Goal: Task Accomplishment & Management: Manage account settings

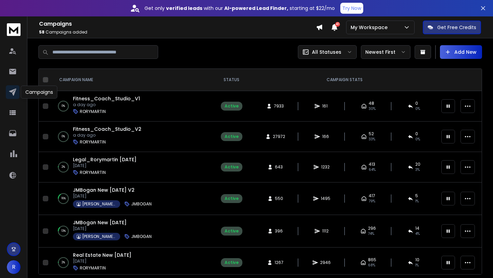
click at [12, 97] on link at bounding box center [13, 92] width 14 height 14
click at [469, 107] on icon "button" at bounding box center [468, 106] width 7 height 7
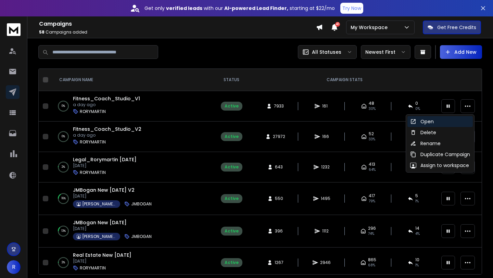
click at [206, 47] on div at bounding box center [149, 52] width 222 height 14
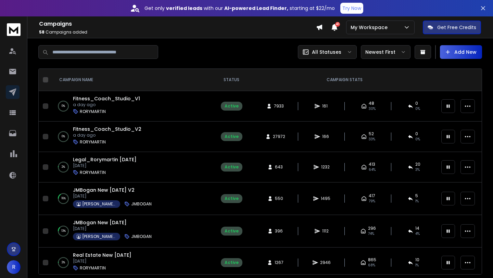
click at [471, 106] on button "button" at bounding box center [468, 106] width 14 height 14
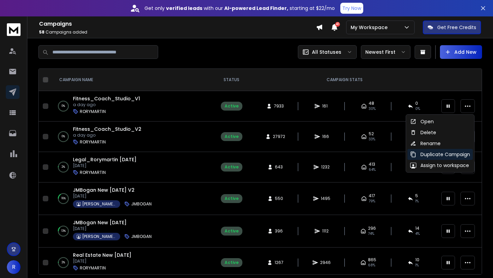
click at [442, 156] on div "Duplicate Campaign" at bounding box center [440, 154] width 60 height 7
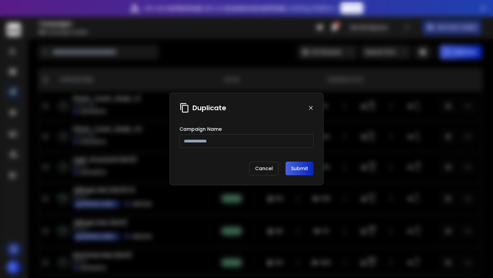
click at [238, 144] on input "text" at bounding box center [247, 141] width 134 height 14
type input "**********"
click at [303, 170] on button "Submit" at bounding box center [300, 169] width 28 height 14
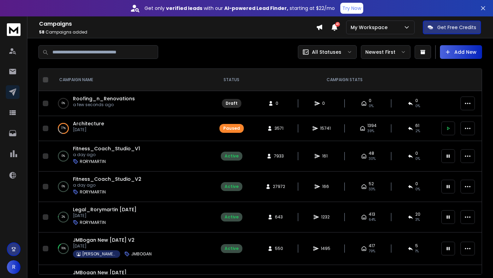
click at [97, 95] on td "0 % Roofing_n_Renovations a few seconds ago" at bounding box center [131, 103] width 160 height 25
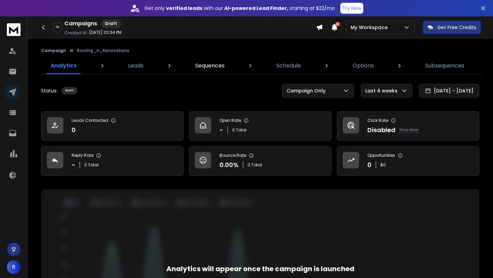
click at [208, 66] on p "Sequences" at bounding box center [209, 66] width 29 height 8
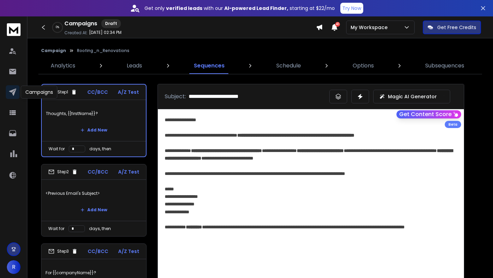
click at [10, 91] on icon at bounding box center [12, 91] width 7 height 7
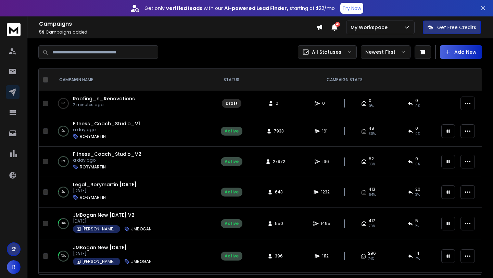
click at [107, 155] on span "Fitness_Coach_Studio_V2" at bounding box center [107, 154] width 69 height 7
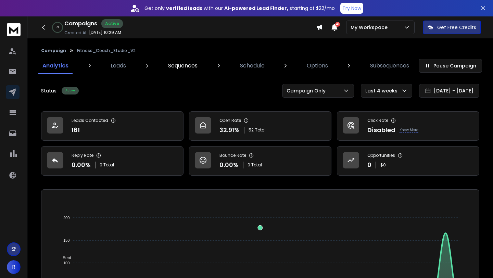
click at [189, 64] on p "Sequences" at bounding box center [182, 66] width 29 height 8
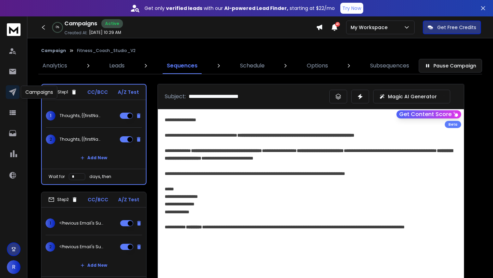
click at [12, 91] on icon at bounding box center [12, 91] width 7 height 7
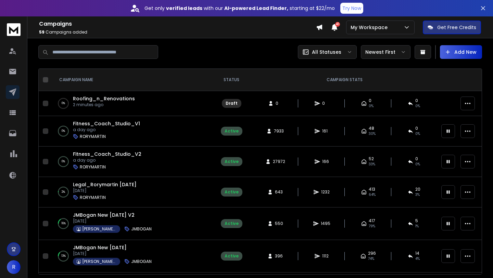
click at [109, 122] on span "Fitness_Coach_Studio_V1" at bounding box center [106, 123] width 67 height 7
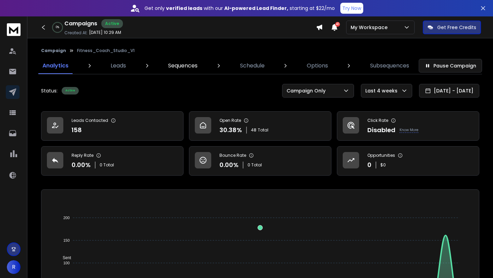
click at [182, 71] on link "Sequences" at bounding box center [183, 66] width 38 height 16
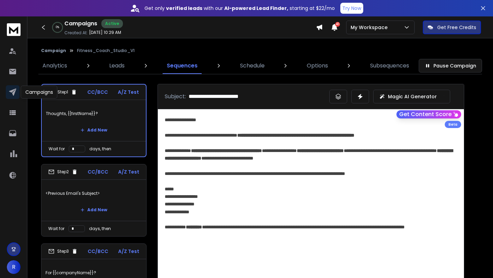
click at [11, 92] on icon at bounding box center [12, 91] width 7 height 7
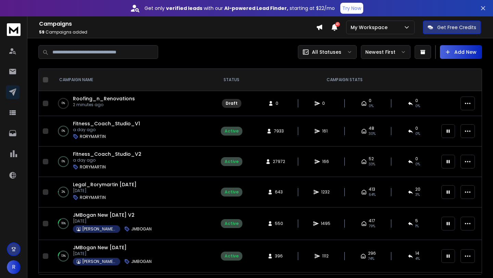
click at [108, 101] on span "Roofing_n_Renovations" at bounding box center [104, 98] width 62 height 7
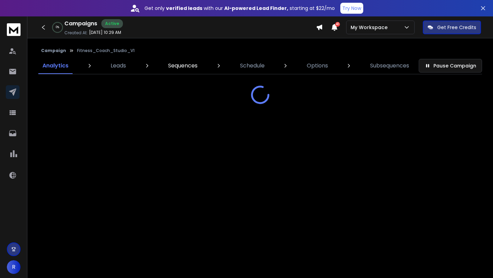
click at [182, 63] on p "Sequences" at bounding box center [182, 66] width 29 height 8
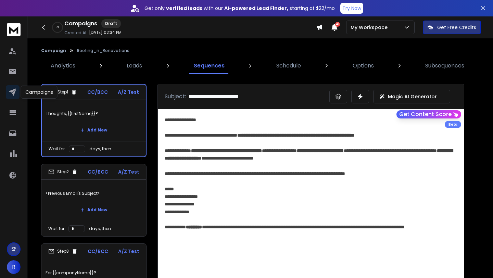
click at [17, 88] on link at bounding box center [13, 92] width 14 height 14
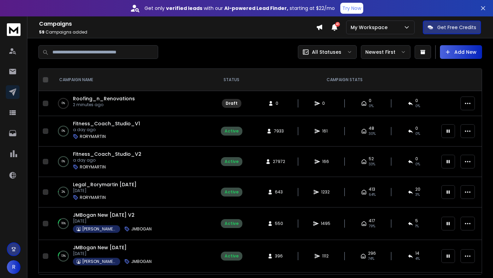
click at [111, 159] on p "a day ago" at bounding box center [107, 160] width 69 height 5
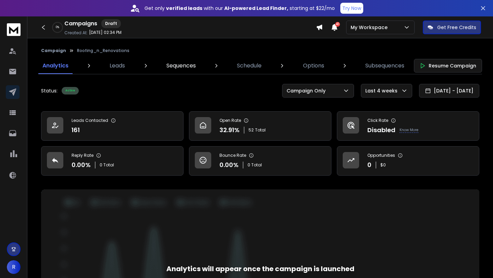
click at [187, 70] on link "Sequences" at bounding box center [181, 66] width 38 height 16
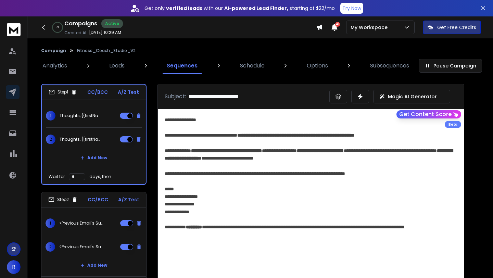
click at [137, 116] on icon at bounding box center [139, 115] width 4 height 5
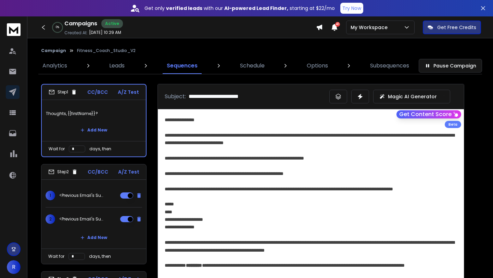
scroll to position [0, 0]
click at [137, 195] on icon at bounding box center [139, 195] width 4 height 5
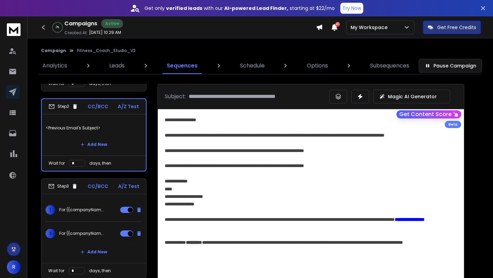
scroll to position [66, 0]
click at [139, 208] on icon at bounding box center [139, 209] width 6 height 6
type input "**********"
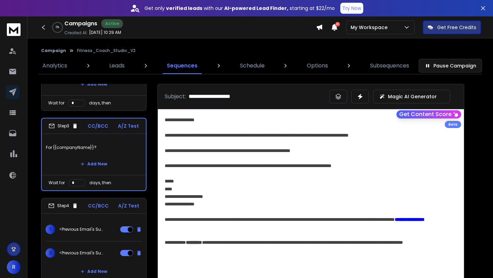
scroll to position [129, 0]
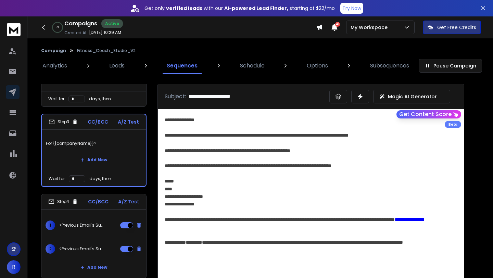
click at [138, 227] on icon at bounding box center [139, 225] width 4 height 5
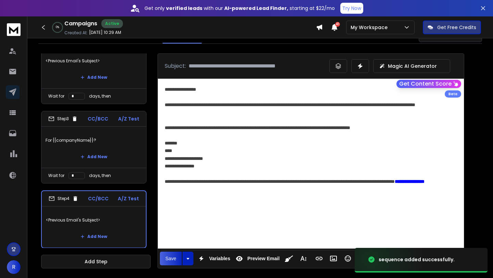
scroll to position [0, 0]
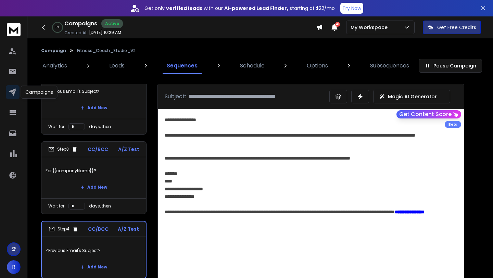
click at [13, 94] on icon at bounding box center [12, 91] width 7 height 7
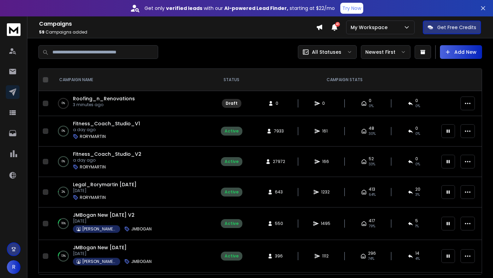
click at [469, 162] on icon "button" at bounding box center [468, 161] width 7 height 7
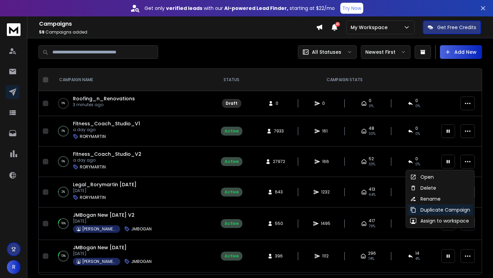
click at [432, 211] on div "Duplicate Campaign" at bounding box center [440, 210] width 60 height 7
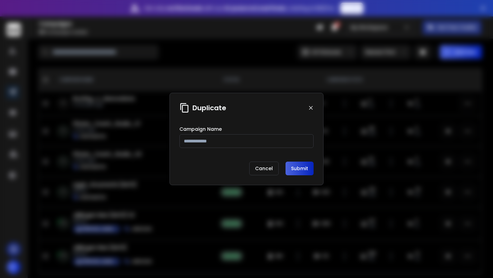
click at [214, 146] on input "text" at bounding box center [247, 141] width 134 height 14
type input "**********"
click at [304, 168] on button "Submit" at bounding box center [300, 169] width 28 height 14
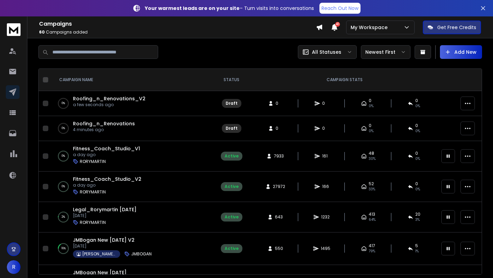
click at [471, 127] on icon "button" at bounding box center [468, 128] width 7 height 7
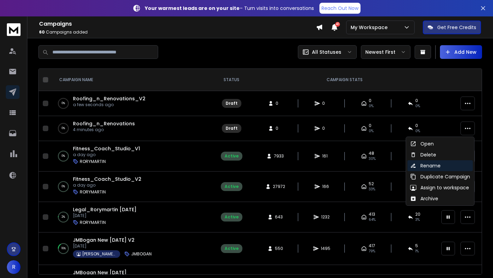
click at [420, 168] on div "Rename" at bounding box center [425, 165] width 30 height 7
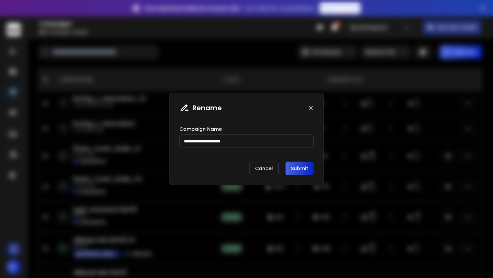
click at [268, 143] on input "**********" at bounding box center [247, 141] width 134 height 14
type input "**********"
click at [312, 172] on button "Submit" at bounding box center [300, 169] width 28 height 14
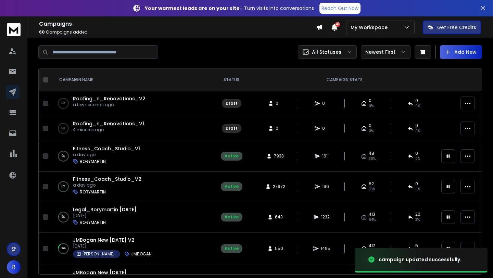
click at [119, 122] on span "Roofing_n_Renovations_V1" at bounding box center [108, 123] width 71 height 7
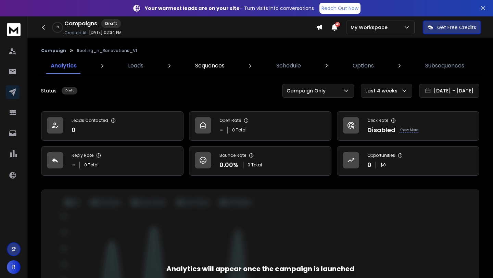
click at [217, 62] on p "Sequences" at bounding box center [209, 66] width 29 height 8
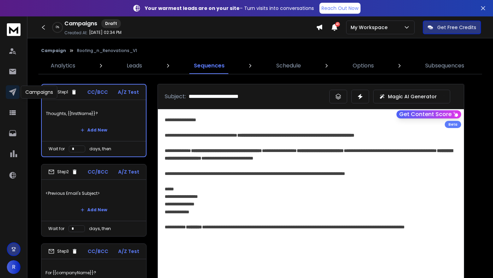
click at [10, 93] on icon at bounding box center [13, 92] width 8 height 8
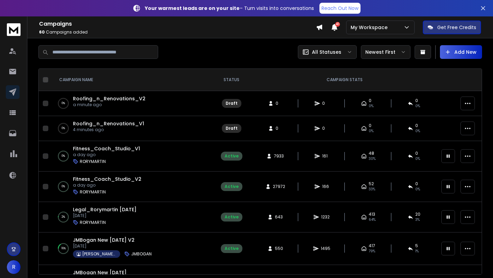
click at [114, 100] on span "Roofing_n_Renovations_V2" at bounding box center [109, 98] width 73 height 7
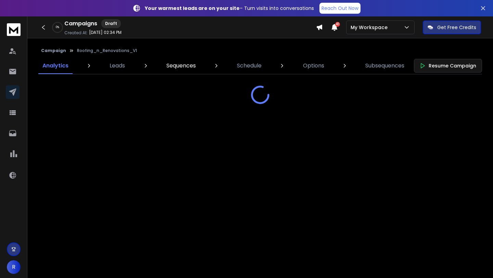
click at [186, 72] on div "Analytics Leads Sequences Schedule Options Subsequences" at bounding box center [223, 66] width 370 height 16
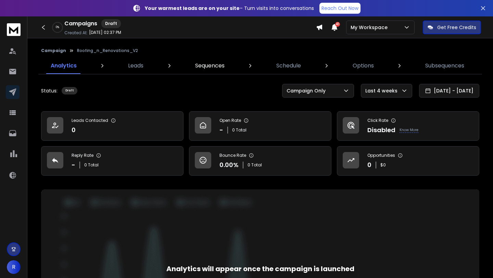
click at [213, 65] on p "Sequences" at bounding box center [209, 66] width 29 height 8
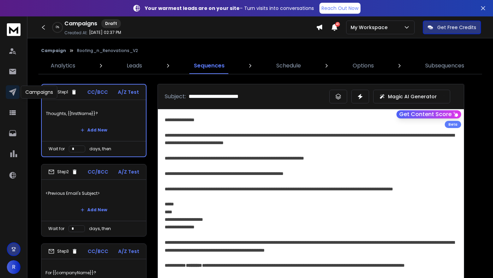
click at [15, 93] on icon at bounding box center [13, 92] width 8 height 8
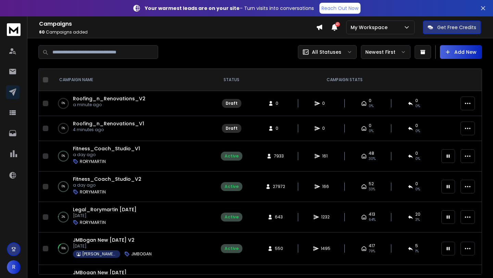
click at [109, 125] on span "Roofing_n_Renovations_V1" at bounding box center [108, 123] width 71 height 7
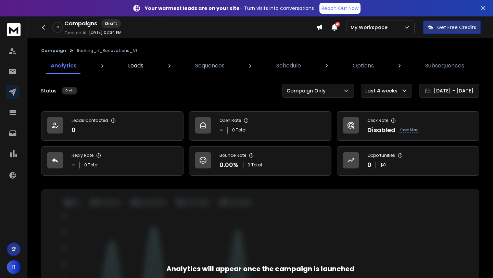
click at [136, 69] on p "Leads" at bounding box center [135, 66] width 15 height 8
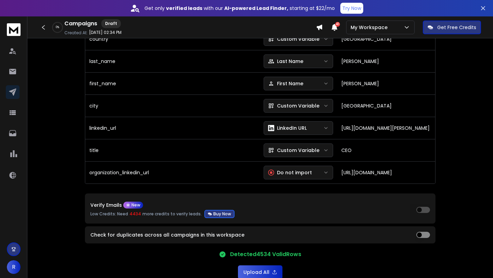
scroll to position [4234, 0]
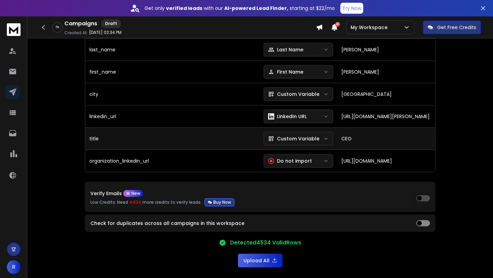
click at [308, 137] on div "Custom Variable" at bounding box center [293, 138] width 51 height 7
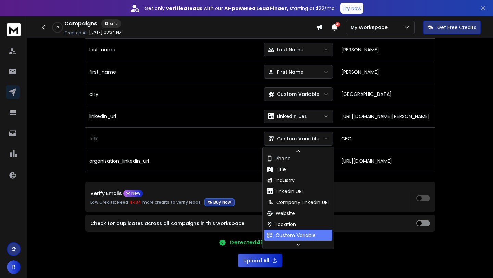
scroll to position [47, 0]
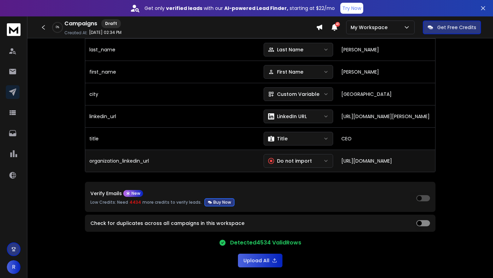
click at [287, 159] on div "Do not import" at bounding box center [290, 161] width 44 height 7
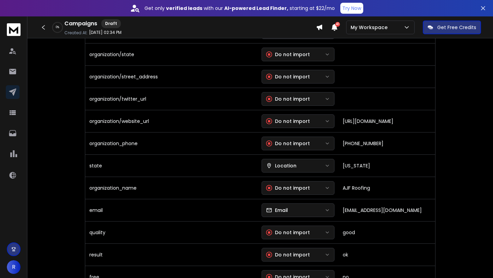
scroll to position [3893, 0]
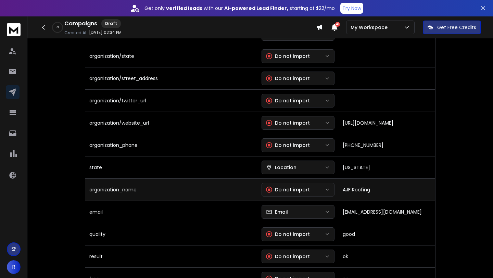
click at [293, 191] on div "Do not import" at bounding box center [288, 189] width 44 height 7
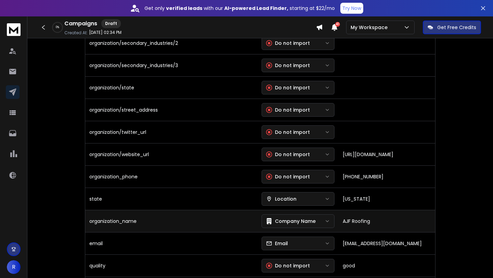
scroll to position [3856, 0]
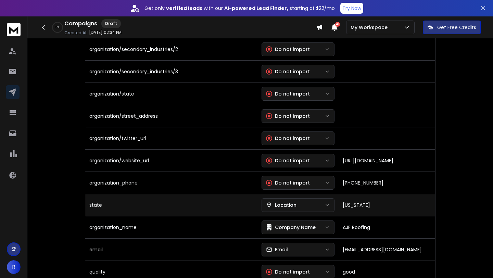
click at [294, 204] on div "Location" at bounding box center [281, 205] width 30 height 7
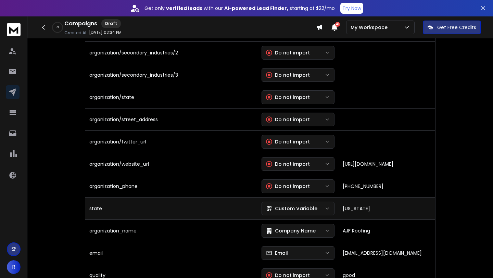
scroll to position [3842, 0]
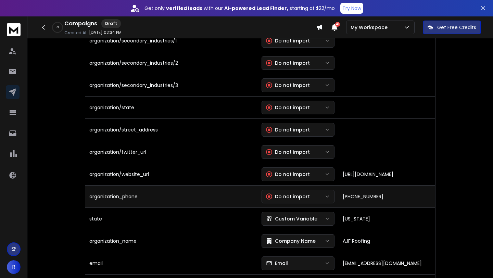
click at [288, 195] on div "Do not import" at bounding box center [288, 196] width 44 height 7
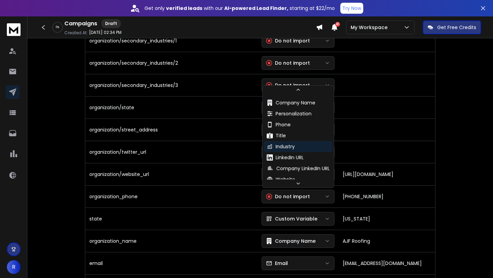
scroll to position [30, 0]
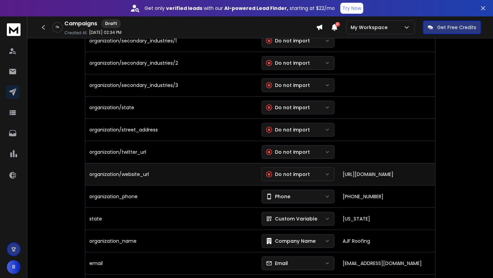
click at [278, 171] on div "Do not import" at bounding box center [288, 174] width 44 height 7
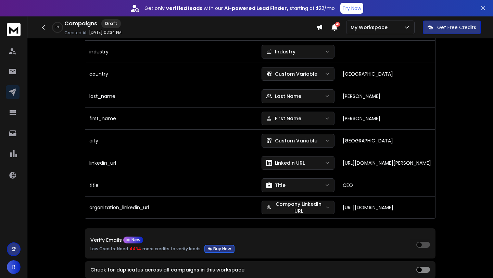
scroll to position [4234, 0]
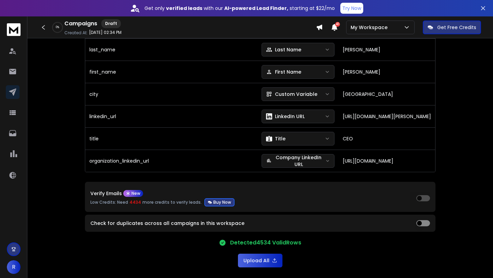
click at [424, 222] on button "Check for duplicates across all campaigns in this workspace" at bounding box center [424, 223] width 14 height 6
click at [258, 260] on button "Upload All" at bounding box center [260, 261] width 45 height 14
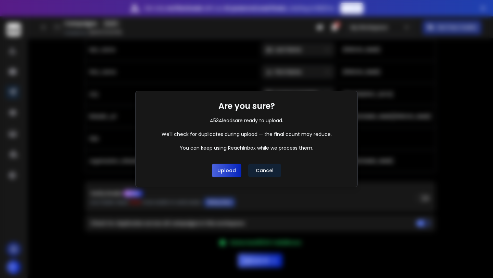
click at [228, 168] on button "Upload" at bounding box center [226, 171] width 29 height 14
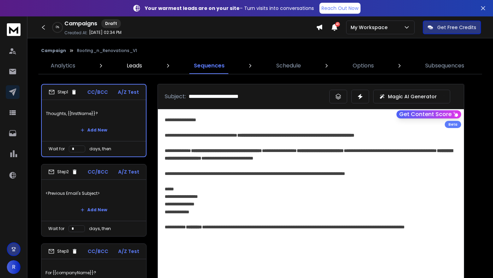
click at [133, 66] on p "Leads" at bounding box center [134, 66] width 15 height 8
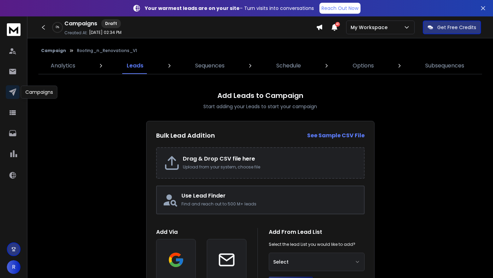
click at [12, 93] on icon at bounding box center [12, 91] width 7 height 7
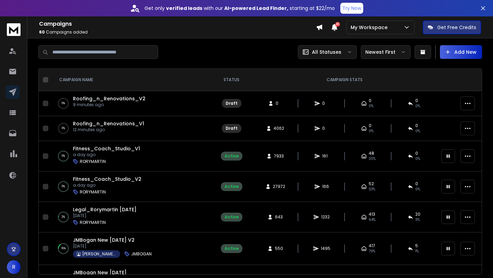
click at [126, 121] on span "Roofing_n_Renovations_V1" at bounding box center [108, 123] width 71 height 7
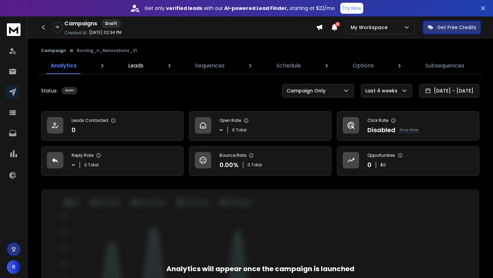
click at [137, 69] on p "Leads" at bounding box center [135, 66] width 15 height 8
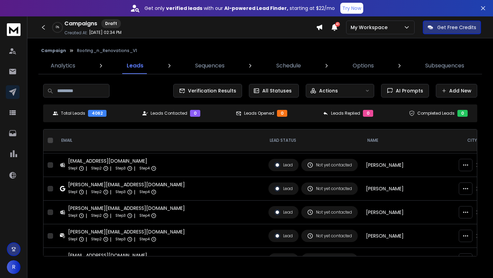
scroll to position [4629, 0]
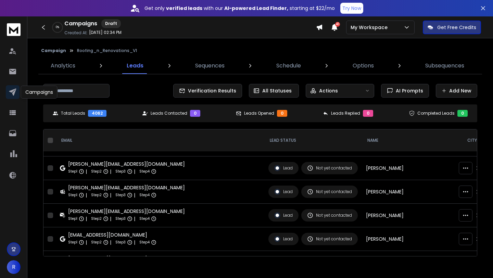
click at [9, 92] on icon at bounding box center [13, 92] width 8 height 8
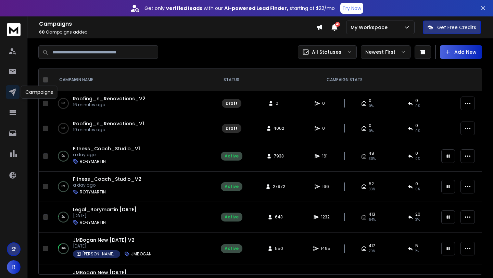
click at [469, 128] on icon "button" at bounding box center [468, 128] width 7 height 7
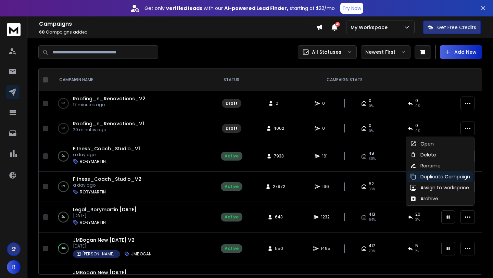
click at [434, 177] on div "Duplicate Campaign" at bounding box center [440, 176] width 60 height 7
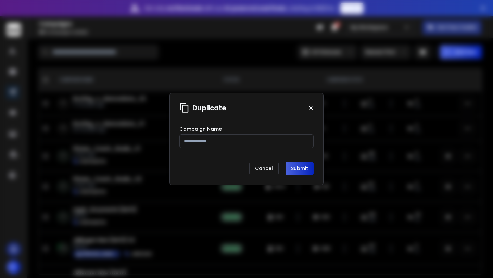
click at [202, 141] on input "text" at bounding box center [247, 141] width 134 height 14
type input "**********"
click at [300, 169] on button "Submit" at bounding box center [300, 169] width 28 height 14
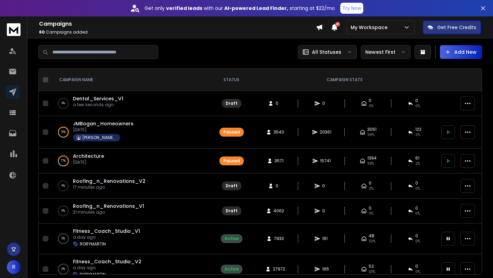
click at [103, 102] on p "a few seconds ago" at bounding box center [98, 104] width 50 height 5
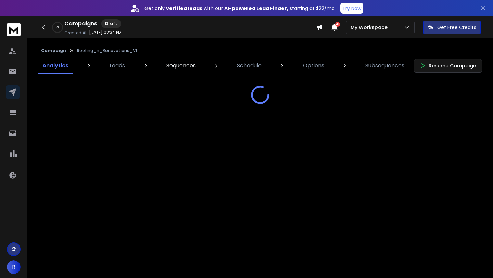
click at [185, 66] on p "Sequences" at bounding box center [181, 66] width 29 height 8
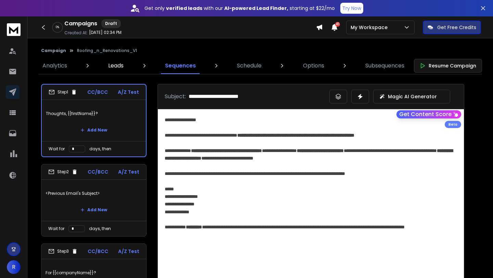
click at [120, 64] on p "Leads" at bounding box center [115, 66] width 15 height 8
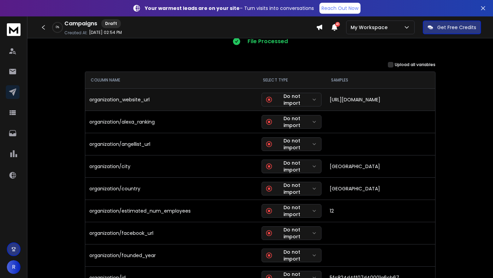
scroll to position [86, 0]
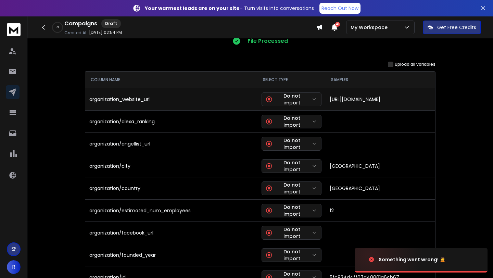
click at [313, 102] on button "Do not import" at bounding box center [292, 100] width 60 height 14
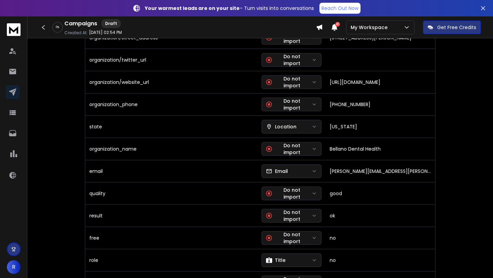
scroll to position [4002, 0]
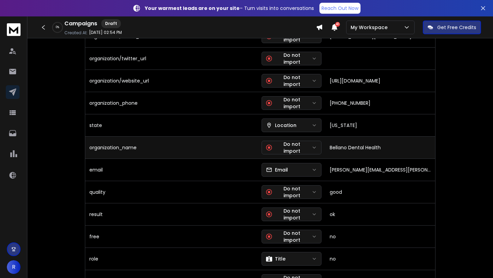
click at [294, 150] on div "Do not import" at bounding box center [287, 148] width 43 height 14
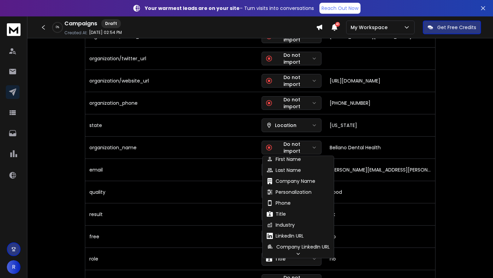
scroll to position [0, 0]
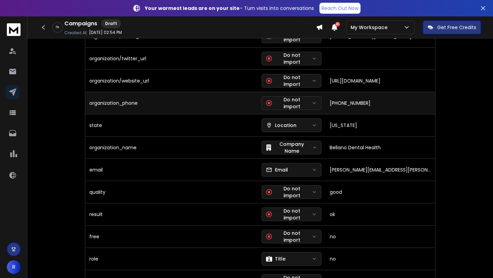
click at [306, 102] on div "Do not import" at bounding box center [287, 103] width 43 height 14
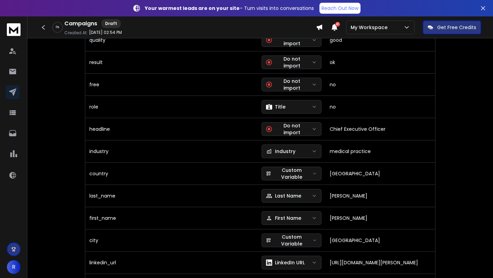
scroll to position [4156, 0]
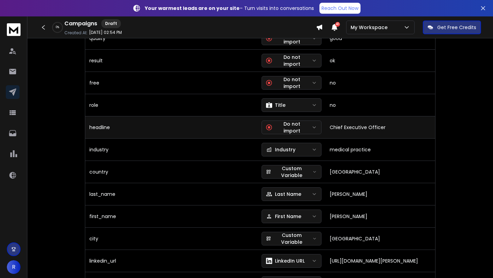
click at [303, 128] on div "Do not import" at bounding box center [287, 128] width 43 height 14
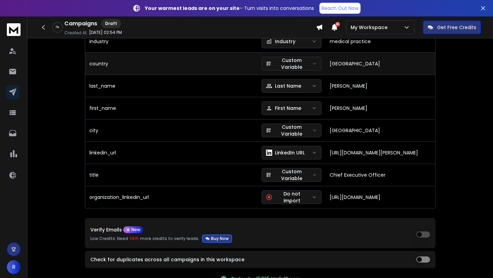
scroll to position [4266, 0]
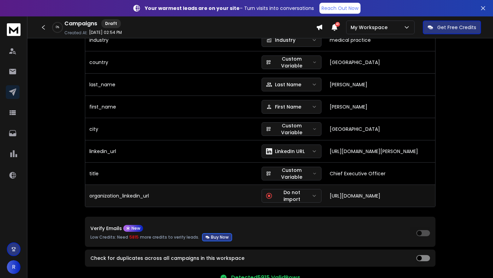
click at [294, 194] on div "Do not import" at bounding box center [287, 196] width 43 height 14
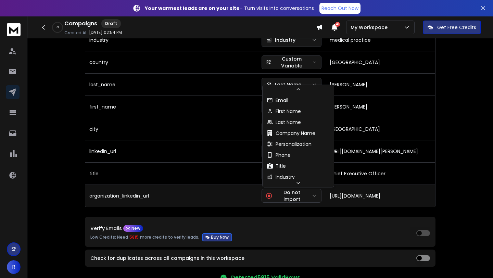
scroll to position [69, 0]
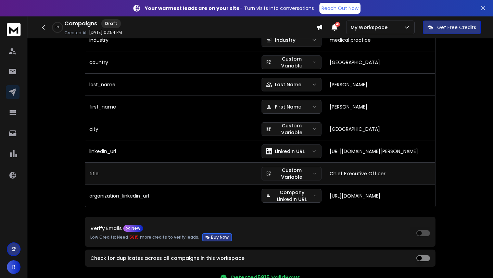
click at [295, 175] on div "Custom Variable" at bounding box center [288, 174] width 44 height 14
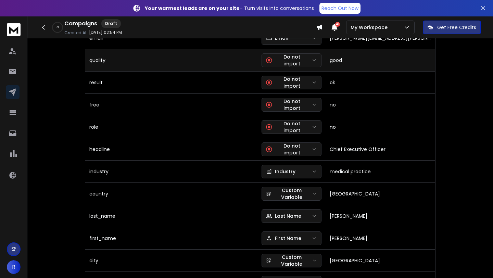
scroll to position [4135, 0]
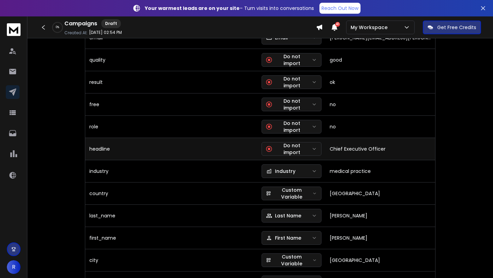
click at [291, 150] on div "Do not import" at bounding box center [287, 149] width 43 height 14
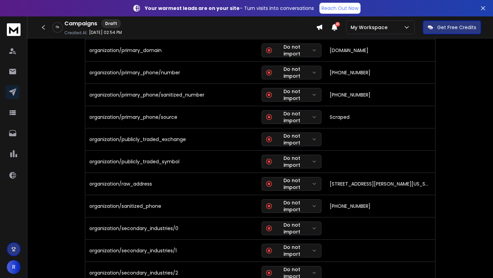
scroll to position [3630, 0]
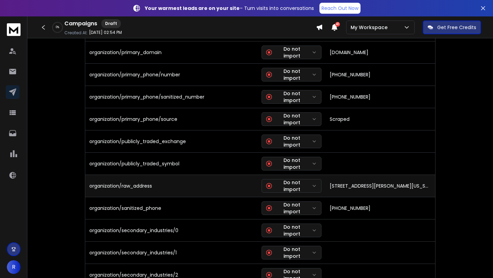
click at [417, 186] on td "2705 Appling Rd, Suite 101, Memphis, Tennessee 38133, US" at bounding box center [381, 186] width 110 height 22
copy td "2705 Appling Rd, Suite 101, Memphis, Tennessee 38133, US"
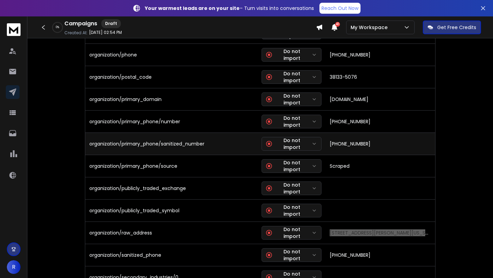
scroll to position [3583, 0]
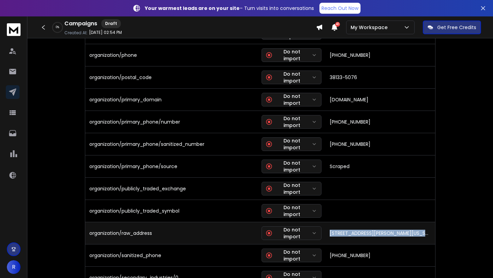
click at [297, 233] on div "Do not import" at bounding box center [287, 233] width 43 height 14
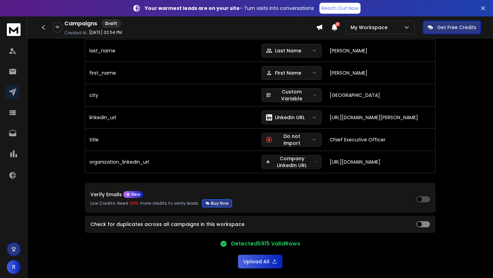
scroll to position [4301, 0]
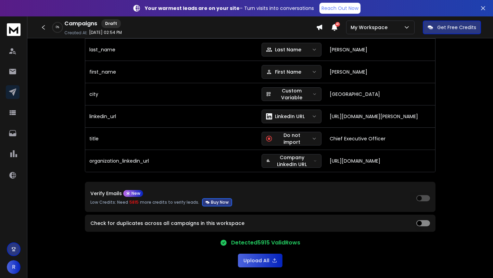
click at [423, 224] on button "Check for duplicates across all campaigns in this workspace" at bounding box center [424, 223] width 14 height 6
click at [263, 259] on button "Upload All" at bounding box center [260, 261] width 45 height 14
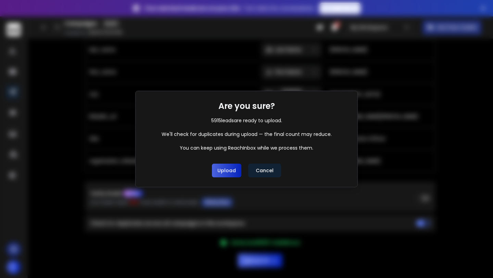
click at [226, 177] on button "Upload" at bounding box center [226, 171] width 29 height 14
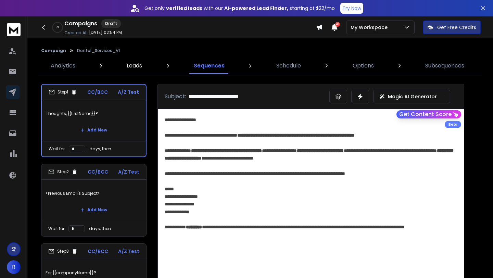
click at [138, 71] on link "Leads" at bounding box center [135, 66] width 24 height 16
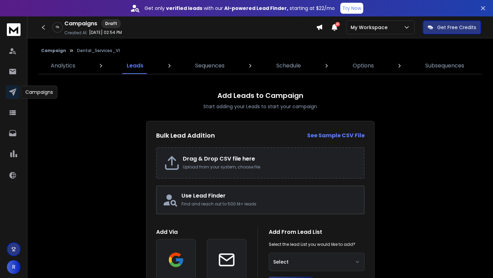
click at [10, 93] on icon at bounding box center [13, 92] width 8 height 8
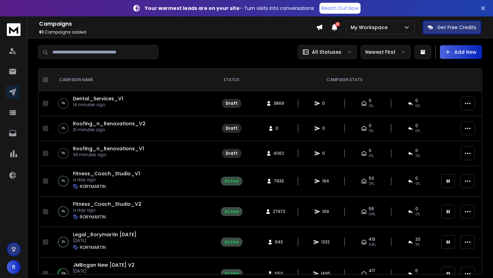
click at [466, 105] on icon "button" at bounding box center [468, 103] width 7 height 7
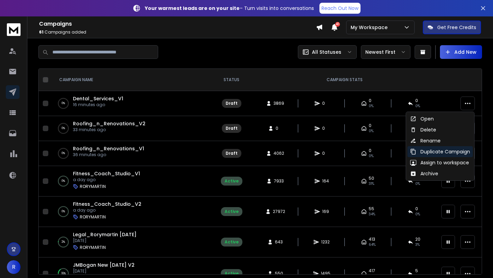
click at [437, 149] on div "Duplicate Campaign" at bounding box center [440, 151] width 60 height 7
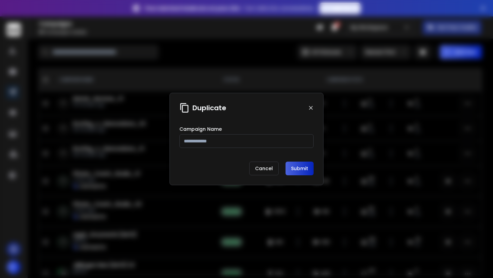
click at [230, 141] on input "text" at bounding box center [247, 141] width 134 height 14
type input "**********"
click at [304, 168] on button "Submit" at bounding box center [300, 169] width 28 height 14
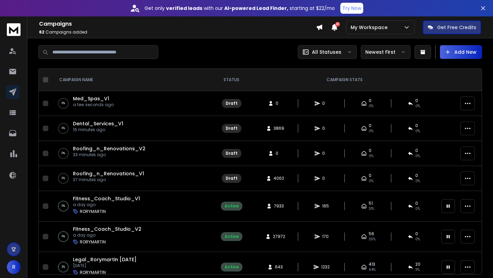
click at [125, 102] on div "0 % Med_Spas_V1 a few seconds ago" at bounding box center [131, 103] width 146 height 16
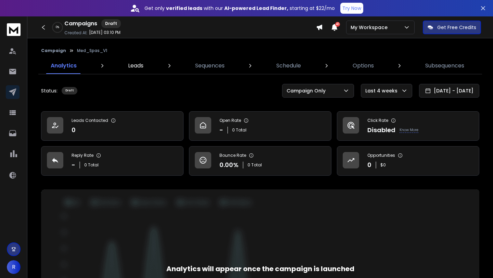
click at [128, 71] on link "Leads" at bounding box center [136, 66] width 24 height 16
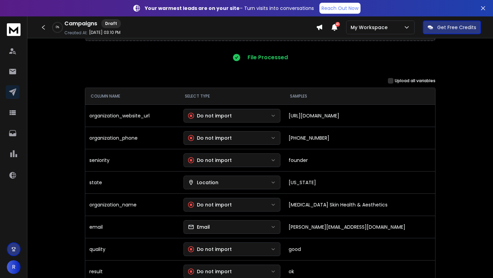
scroll to position [59, 0]
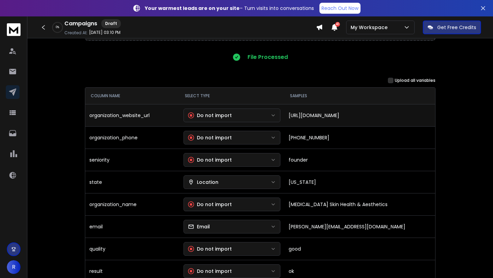
click at [219, 115] on div "Do not import" at bounding box center [210, 115] width 44 height 7
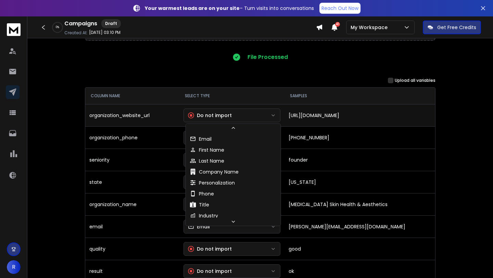
scroll to position [69, 0]
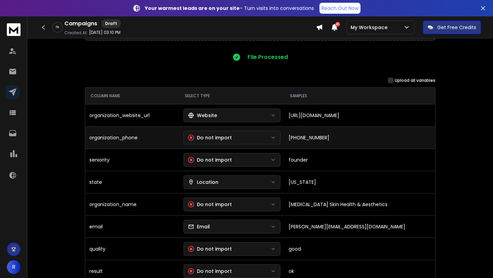
click at [241, 138] on button "Do not import" at bounding box center [232, 138] width 97 height 14
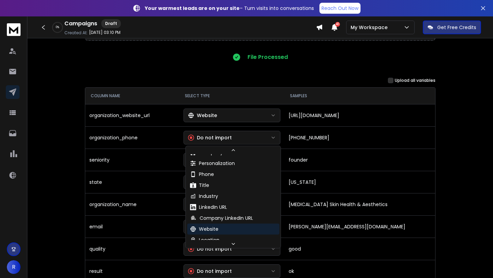
scroll to position [33, 0]
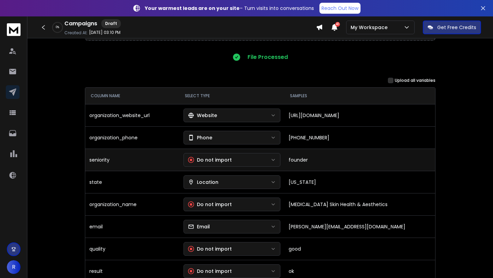
click at [209, 158] on div "Do not import" at bounding box center [210, 160] width 44 height 7
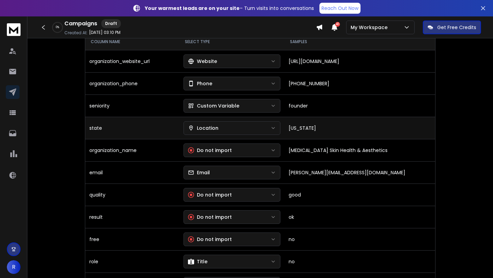
scroll to position [115, 0]
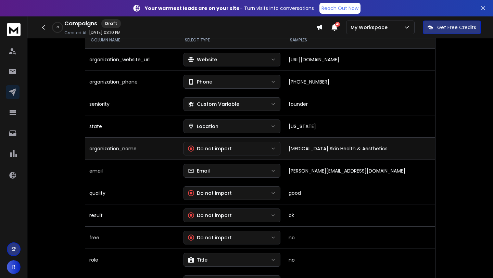
click at [220, 149] on div "Do not import" at bounding box center [210, 148] width 44 height 7
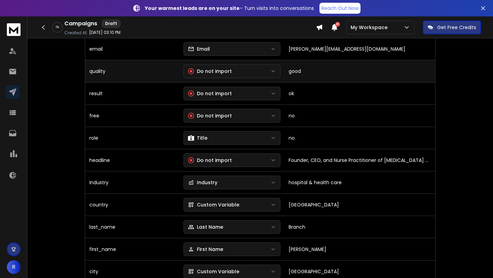
scroll to position [239, 0]
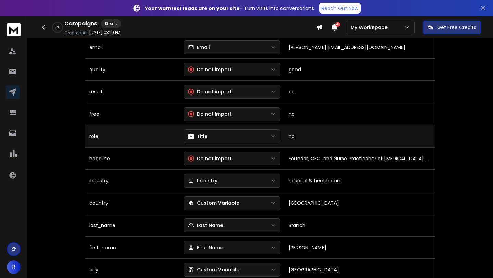
click at [228, 138] on button "Title" at bounding box center [232, 137] width 97 height 14
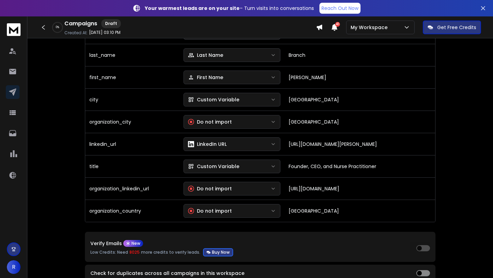
scroll to position [411, 0]
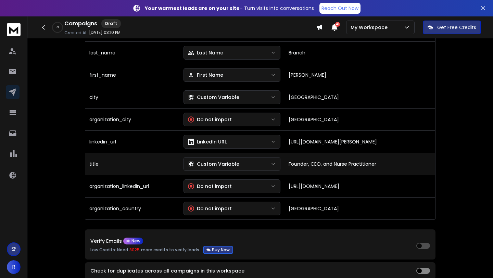
click at [222, 167] on div "Custom Variable" at bounding box center [213, 164] width 51 height 7
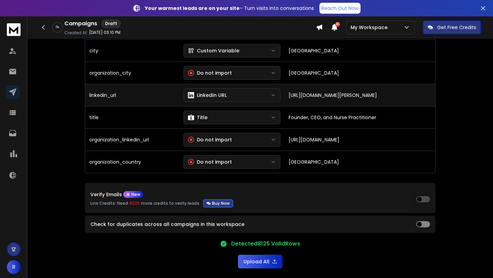
scroll to position [459, 0]
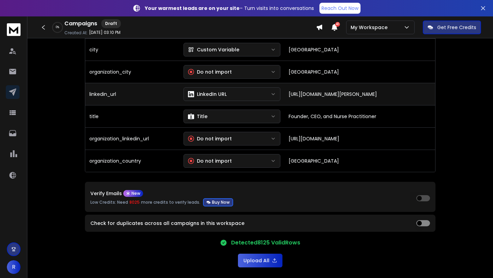
click at [229, 141] on div "Do not import" at bounding box center [210, 138] width 44 height 7
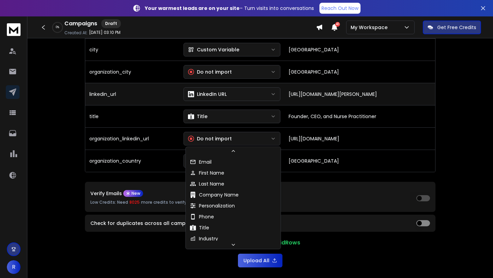
scroll to position [69, 0]
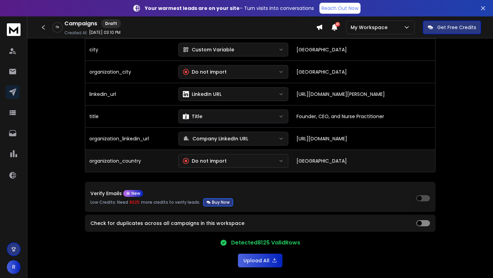
click at [225, 160] on div "Do not import" at bounding box center [205, 161] width 44 height 7
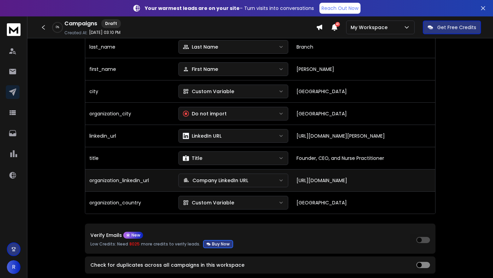
scroll to position [412, 0]
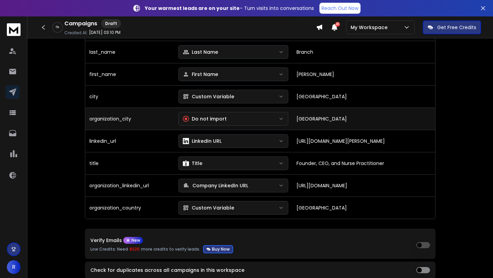
click at [207, 123] on button "Do not import" at bounding box center [234, 119] width 110 height 14
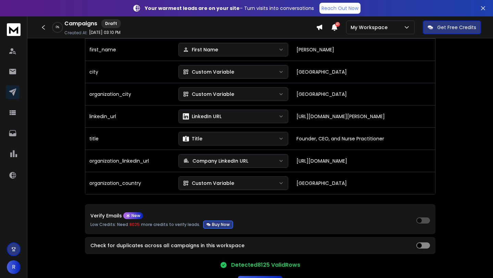
scroll to position [459, 0]
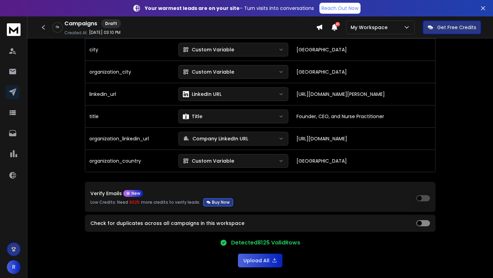
click at [425, 224] on button "Check for duplicates across all campaigns in this workspace" at bounding box center [424, 223] width 14 height 6
click at [264, 260] on button "Upload All" at bounding box center [260, 261] width 45 height 14
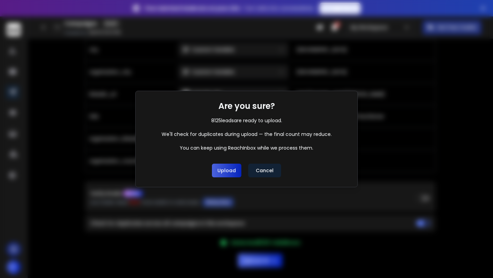
click at [229, 174] on button "Upload" at bounding box center [226, 171] width 29 height 14
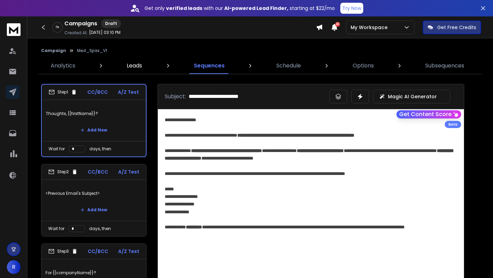
click at [134, 65] on p "Leads" at bounding box center [134, 66] width 15 height 8
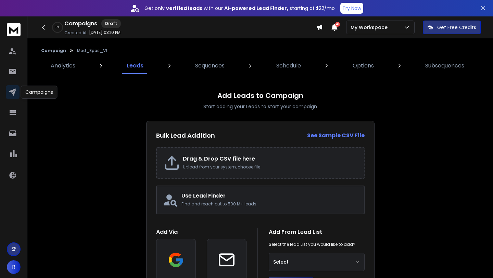
click at [12, 91] on icon at bounding box center [12, 91] width 7 height 7
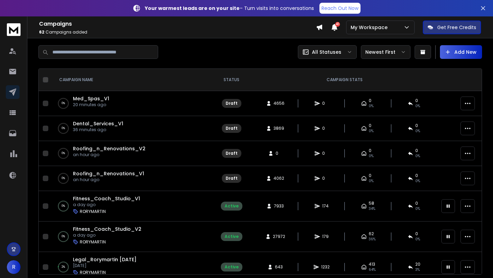
click at [264, 57] on div "Campaigns 62 Campaigns Added All Statuses Newest First Add New" at bounding box center [371, 52] width 222 height 14
click at [472, 102] on button "button" at bounding box center [468, 104] width 14 height 14
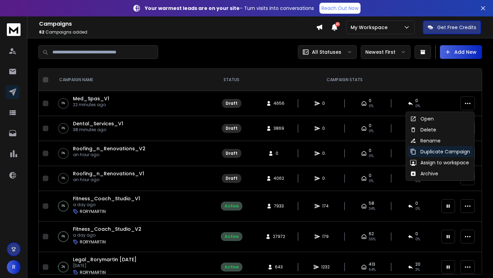
click at [433, 154] on div "Duplicate Campaign" at bounding box center [440, 151] width 60 height 7
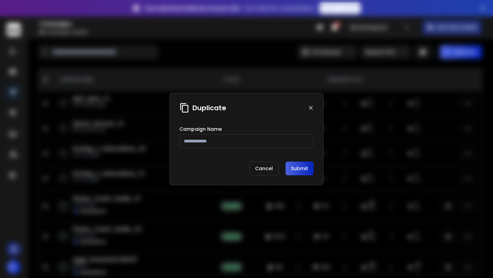
click at [242, 139] on input "text" at bounding box center [247, 141] width 134 height 14
type input "**********"
click at [305, 172] on button "Submit" at bounding box center [300, 169] width 28 height 14
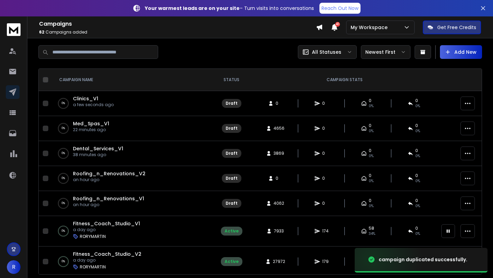
click at [98, 99] on span "Clinics_V1" at bounding box center [85, 98] width 25 height 7
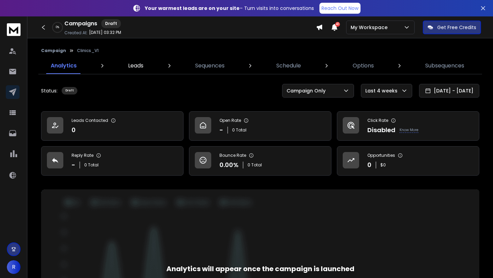
click at [139, 72] on link "Leads" at bounding box center [136, 66] width 24 height 16
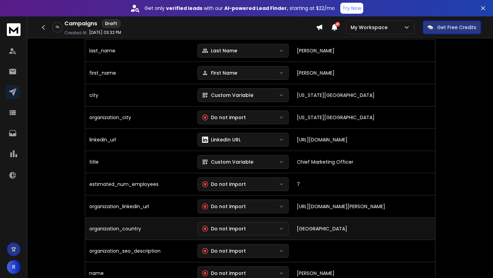
scroll to position [491, 0]
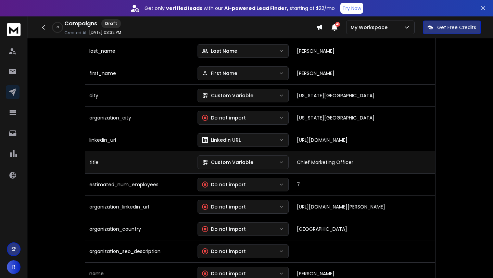
click at [255, 162] on button "Custom Variable" at bounding box center [243, 163] width 91 height 14
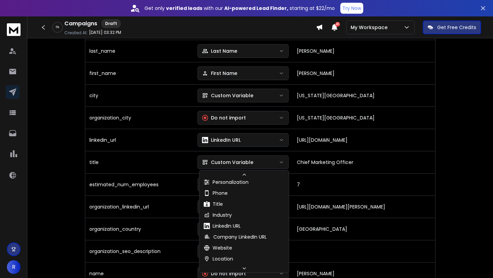
scroll to position [14, 0]
click at [244, 176] on icon at bounding box center [244, 174] width 5 height 5
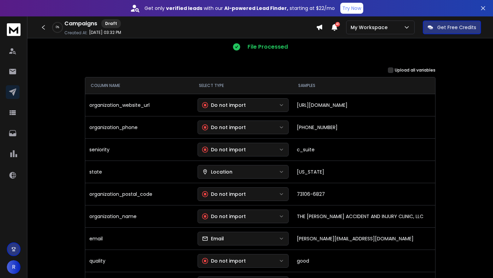
scroll to position [80, 0]
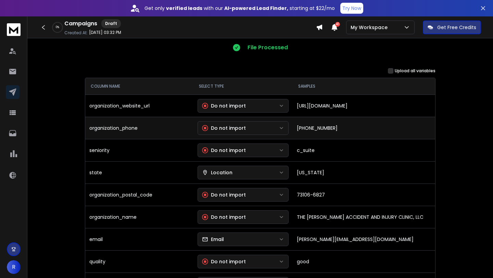
click at [235, 123] on button "Do not import" at bounding box center [243, 128] width 91 height 14
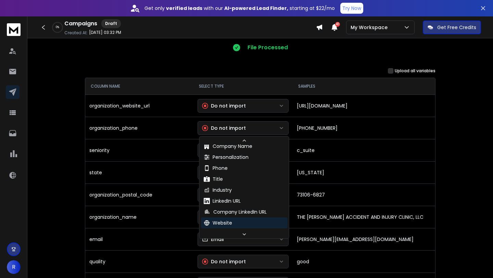
scroll to position [37, 0]
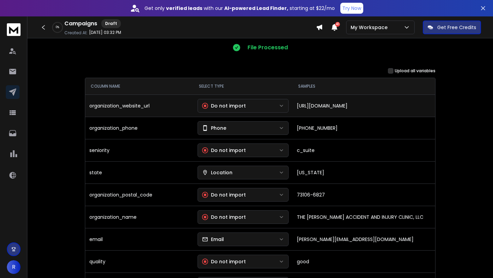
click at [228, 107] on div "Do not import" at bounding box center [224, 105] width 44 height 7
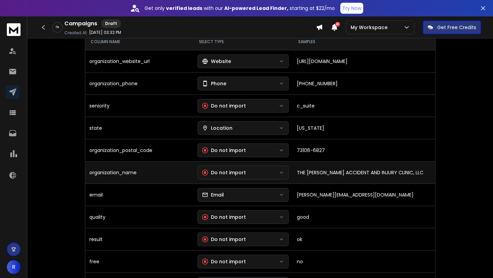
scroll to position [125, 0]
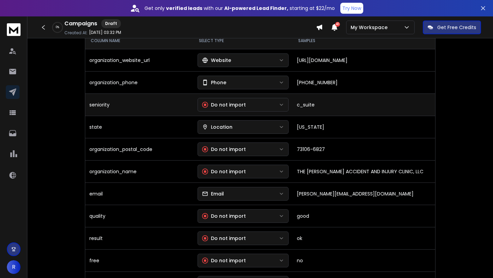
click at [232, 103] on div "Do not import" at bounding box center [224, 104] width 44 height 7
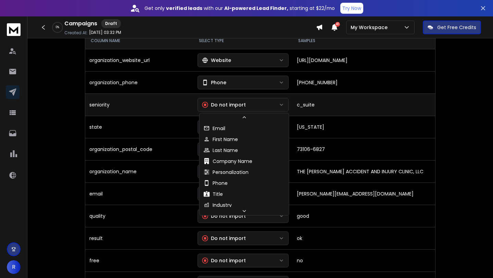
scroll to position [69, 0]
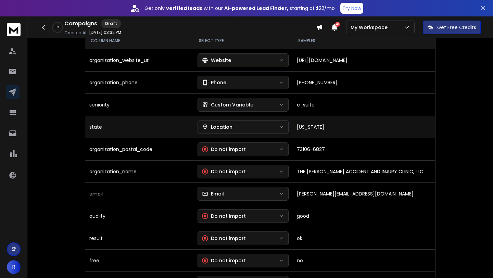
click at [238, 125] on button "Location" at bounding box center [243, 127] width 91 height 14
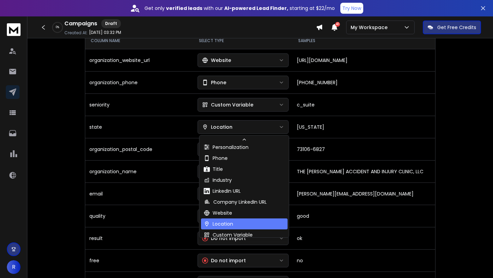
scroll to position [62, 0]
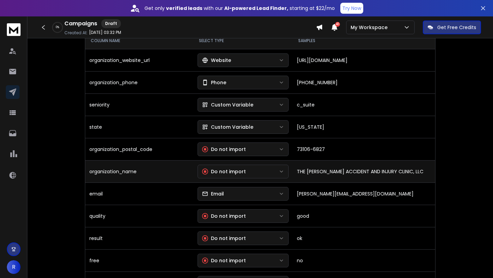
click at [248, 171] on button "Do not import" at bounding box center [243, 172] width 91 height 14
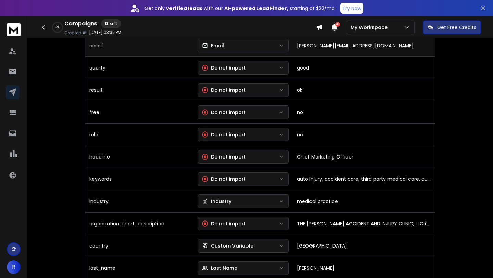
scroll to position [275, 0]
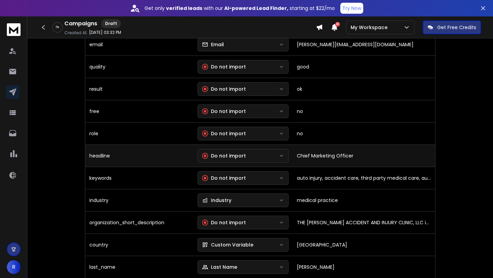
click at [238, 159] on div "Do not import" at bounding box center [224, 155] width 44 height 7
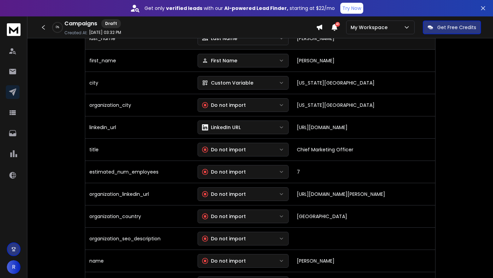
scroll to position [509, 0]
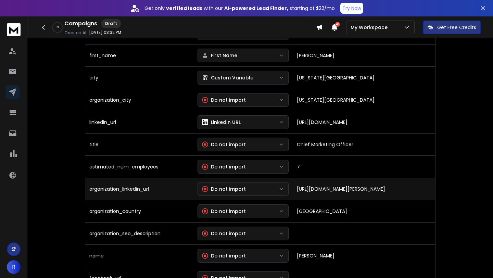
click at [253, 187] on button "Do not import" at bounding box center [243, 189] width 91 height 14
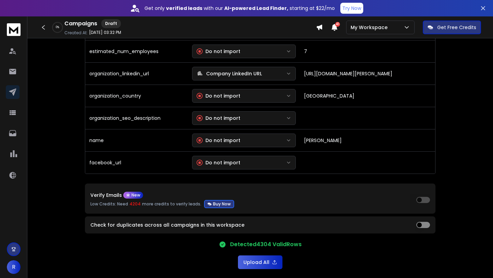
scroll to position [626, 0]
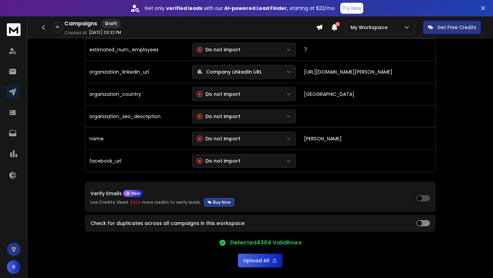
click at [422, 223] on button "Check for duplicates across all campaigns in this workspace" at bounding box center [424, 223] width 14 height 6
click at [267, 258] on button "Upload All" at bounding box center [260, 261] width 45 height 14
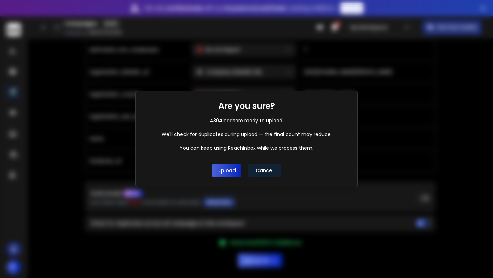
click at [225, 174] on button "Upload" at bounding box center [226, 171] width 29 height 14
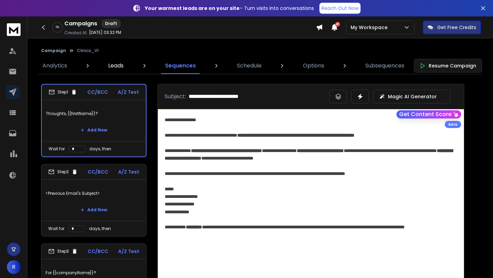
click at [115, 68] on p "Leads" at bounding box center [115, 66] width 15 height 8
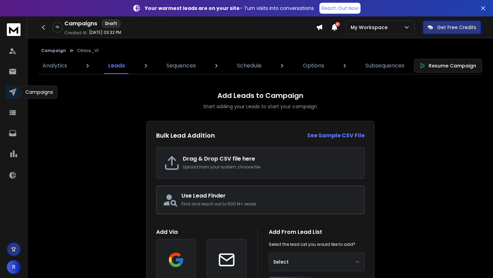
click at [8, 94] on link at bounding box center [13, 92] width 14 height 14
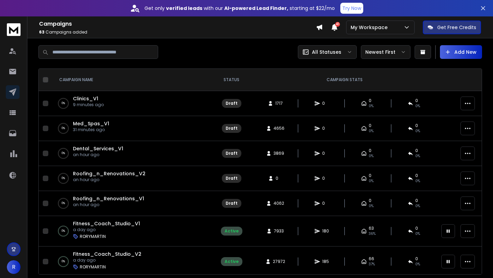
click at [467, 102] on icon "button" at bounding box center [468, 103] width 7 height 7
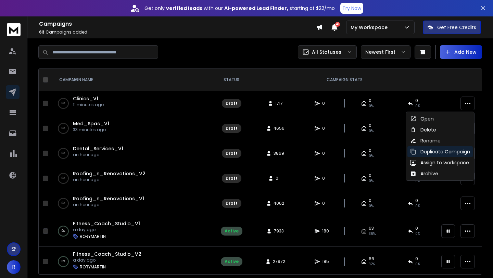
click at [430, 152] on div "Duplicate Campaign" at bounding box center [440, 151] width 60 height 7
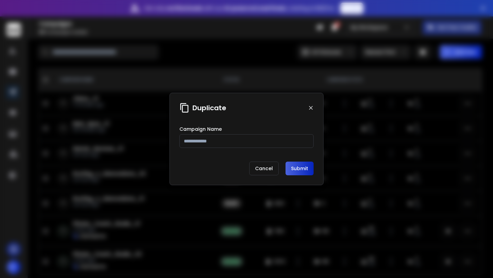
click at [224, 144] on input "text" at bounding box center [247, 141] width 134 height 14
type input "**********"
click at [302, 169] on button "Submit" at bounding box center [300, 169] width 28 height 14
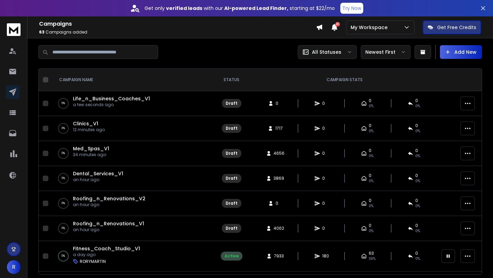
click at [124, 97] on span "Life_n_Business_Coaches_V1" at bounding box center [111, 98] width 77 height 7
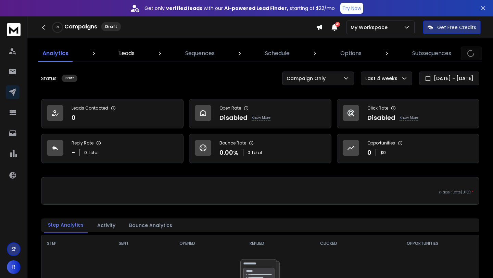
click at [124, 50] on p "Leads" at bounding box center [126, 53] width 15 height 8
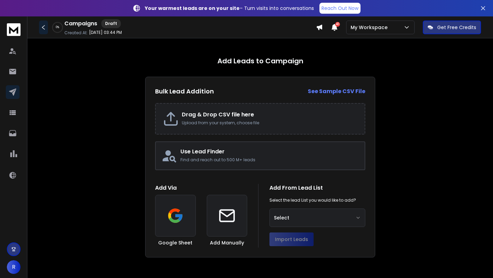
click at [44, 28] on icon at bounding box center [43, 27] width 3 height 4
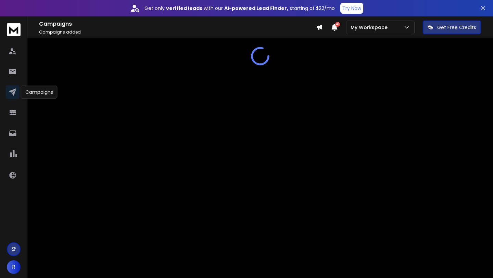
click at [16, 95] on icon at bounding box center [13, 92] width 8 height 8
click at [9, 94] on icon at bounding box center [13, 92] width 8 height 8
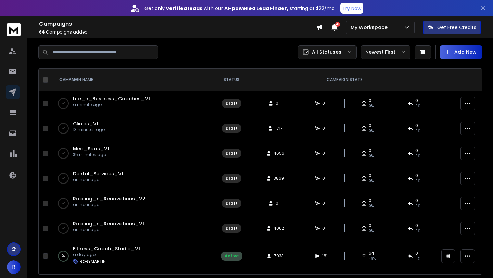
click at [119, 97] on span "Life_n_Business_Coaches_V1" at bounding box center [111, 98] width 77 height 7
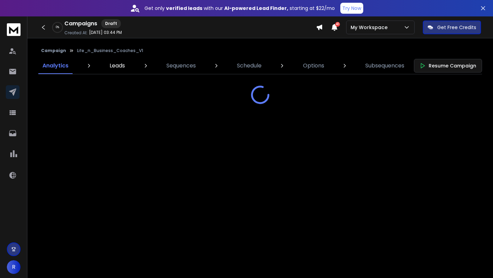
click at [111, 68] on p "Leads" at bounding box center [117, 66] width 15 height 8
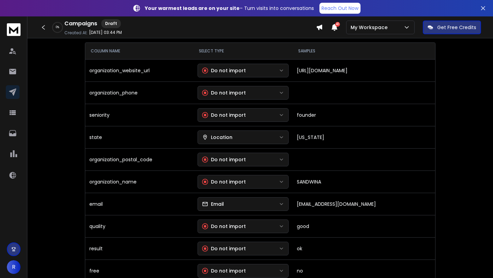
scroll to position [116, 0]
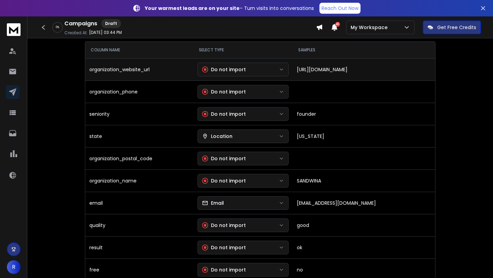
click at [245, 71] on div "Do not import" at bounding box center [224, 69] width 44 height 7
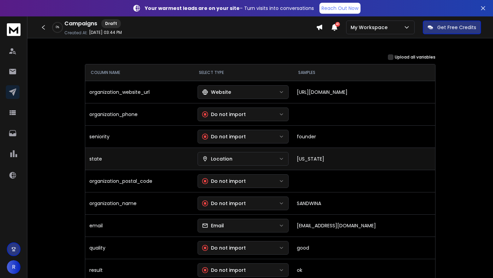
scroll to position [95, 0]
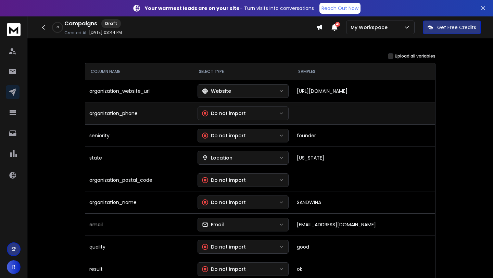
click at [220, 113] on div "Do not import" at bounding box center [224, 113] width 44 height 7
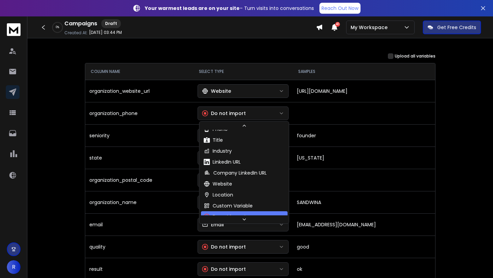
scroll to position [0, 0]
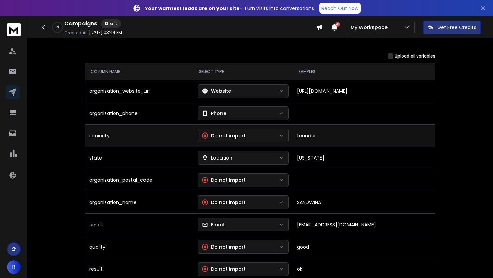
click at [241, 132] on div "Do not import" at bounding box center [224, 135] width 44 height 7
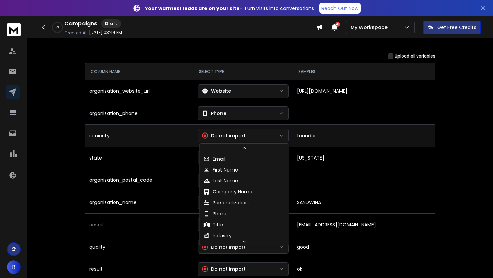
scroll to position [69, 0]
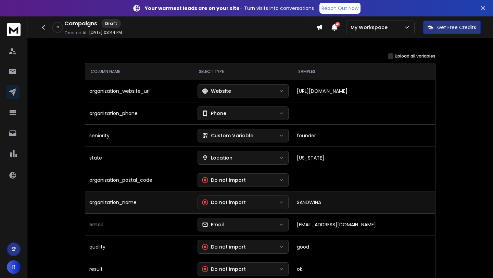
click at [235, 204] on div "Do not import" at bounding box center [224, 202] width 44 height 7
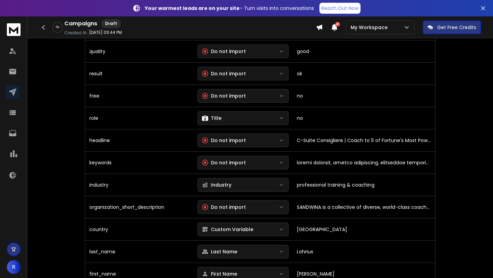
scroll to position [307, 0]
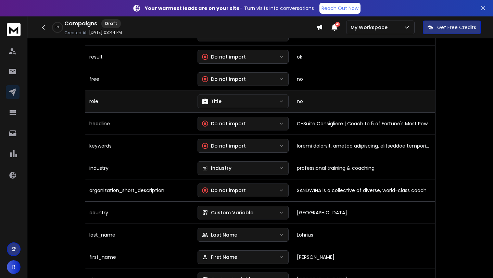
click at [227, 99] on button "Title" at bounding box center [243, 102] width 91 height 14
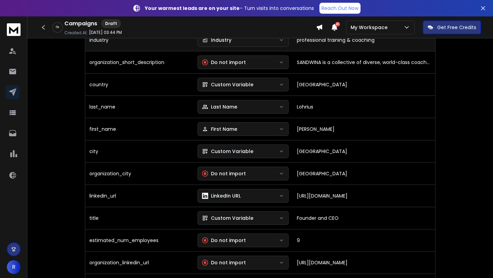
scroll to position [436, 0]
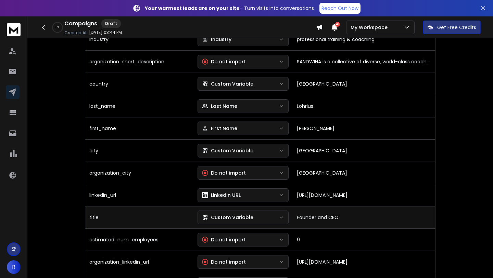
click at [248, 221] on button "Custom Variable" at bounding box center [243, 218] width 91 height 14
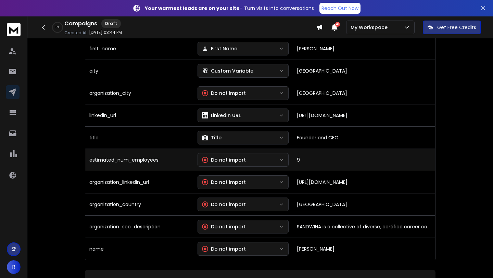
scroll to position [517, 0]
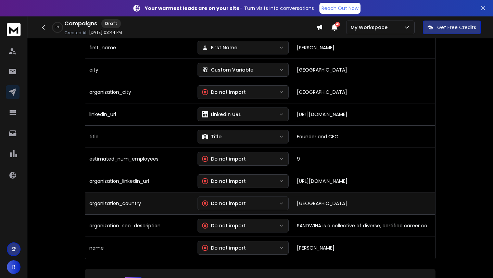
click at [244, 201] on div "Do not import" at bounding box center [224, 203] width 44 height 7
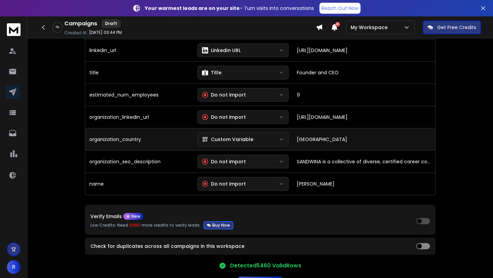
scroll to position [582, 0]
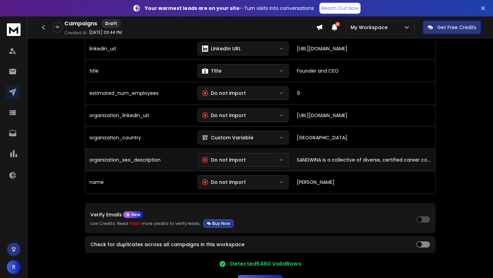
click at [240, 158] on div "Do not import" at bounding box center [224, 160] width 44 height 7
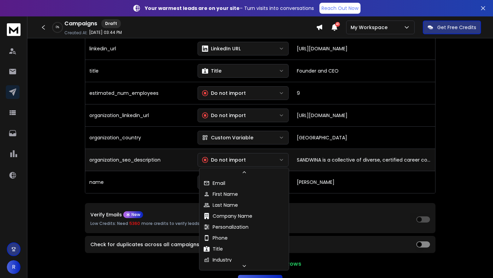
scroll to position [69, 0]
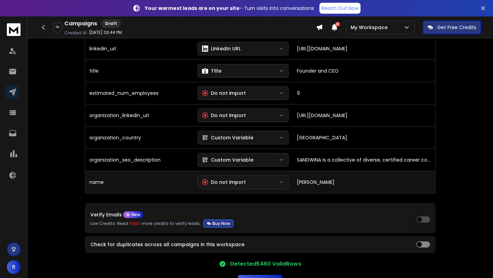
click at [239, 181] on div "Do not import" at bounding box center [224, 182] width 44 height 7
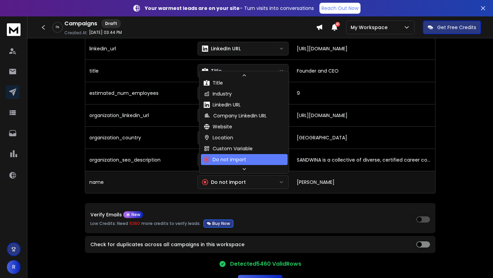
click at [239, 181] on div "Do not import" at bounding box center [224, 182] width 44 height 7
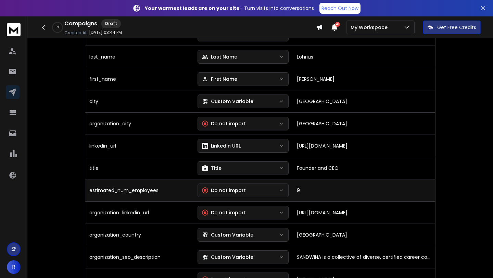
scroll to position [483, 0]
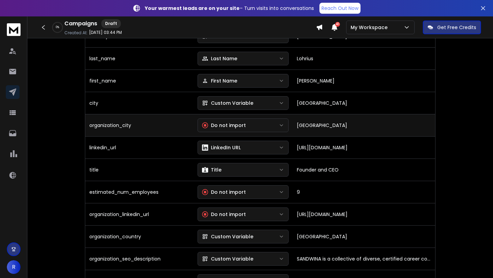
click at [220, 126] on div "Do not import" at bounding box center [224, 125] width 44 height 7
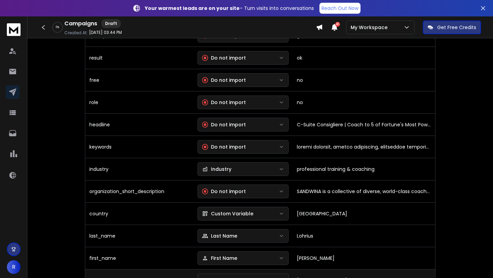
scroll to position [307, 0]
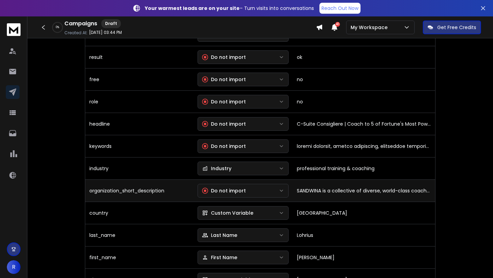
click at [234, 192] on div "Do not import" at bounding box center [224, 190] width 44 height 7
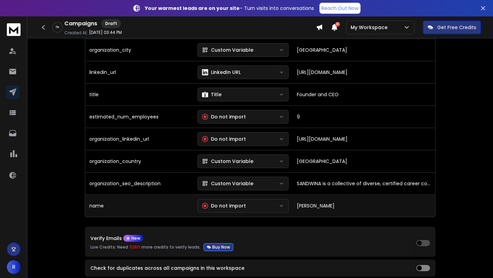
scroll to position [604, 0]
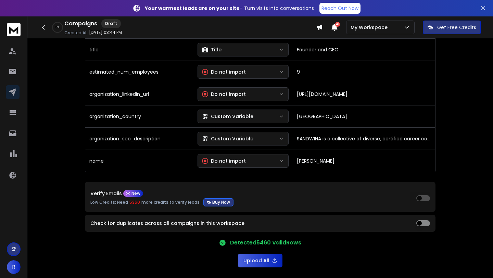
click at [424, 223] on button "Check for duplicates across all campaigns in this workspace" at bounding box center [424, 223] width 14 height 6
click at [268, 257] on button "Upload All" at bounding box center [260, 261] width 45 height 14
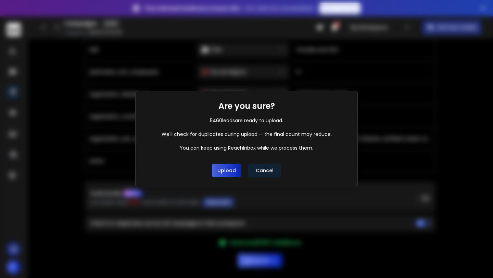
click at [228, 174] on button "Upload" at bounding box center [226, 171] width 29 height 14
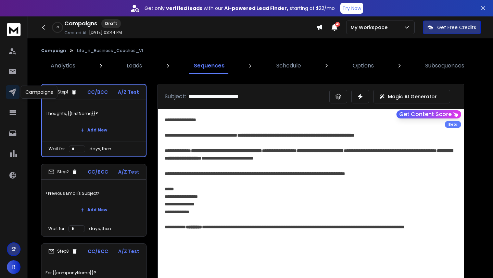
click at [11, 94] on icon at bounding box center [13, 92] width 8 height 8
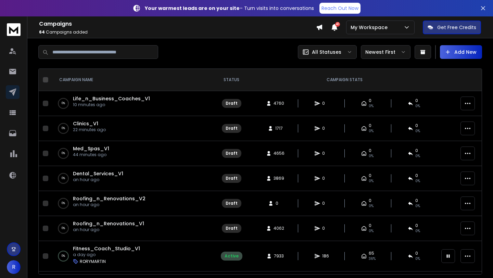
click at [469, 103] on icon "button" at bounding box center [468, 103] width 7 height 7
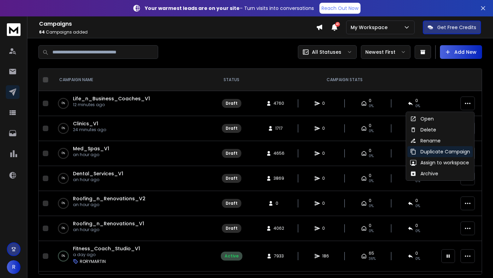
click at [444, 152] on div "Duplicate Campaign" at bounding box center [440, 151] width 60 height 7
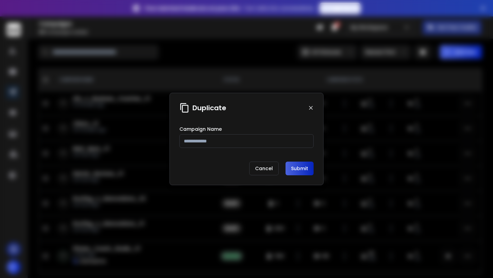
click at [265, 144] on input "text" at bounding box center [247, 141] width 134 height 14
type input "*******"
click at [302, 172] on button "Submit" at bounding box center [300, 169] width 28 height 14
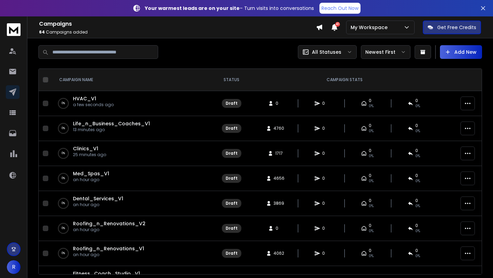
click at [87, 98] on span "HVAC_V1" at bounding box center [84, 98] width 23 height 7
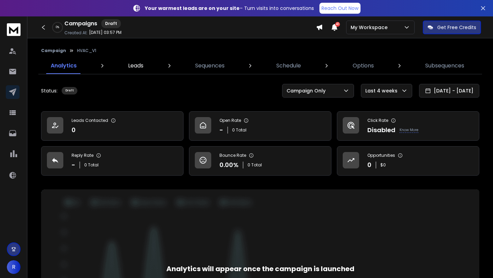
click at [134, 67] on p "Leads" at bounding box center [135, 66] width 15 height 8
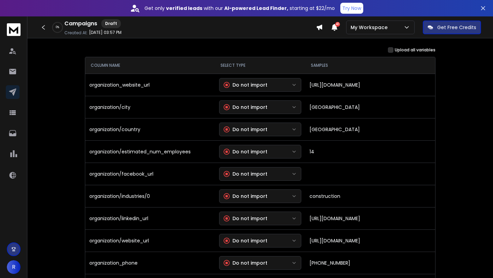
scroll to position [114, 0]
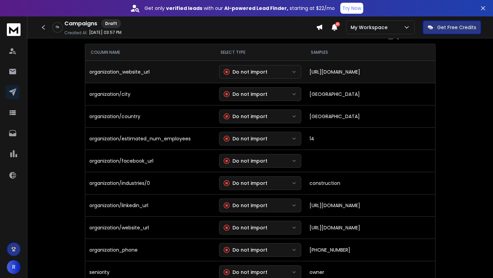
click at [249, 70] on div "Do not import" at bounding box center [246, 72] width 44 height 7
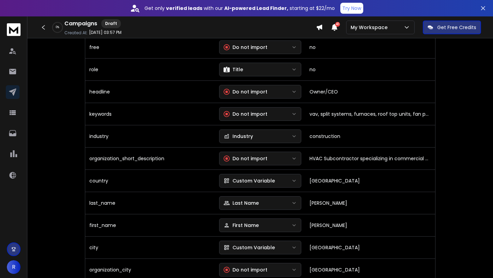
scroll to position [715, 0]
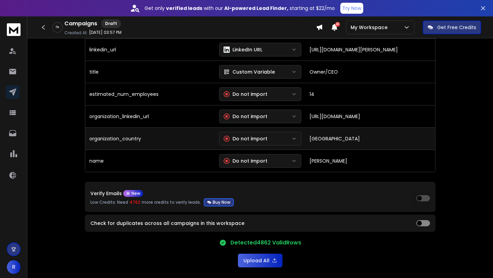
click at [250, 140] on div "Do not import" at bounding box center [246, 138] width 44 height 7
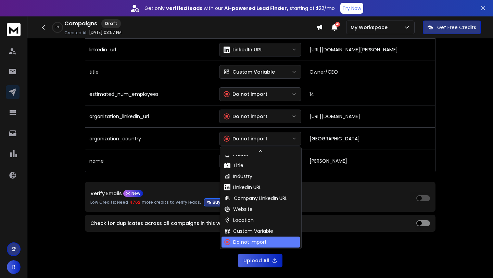
scroll to position [62, 0]
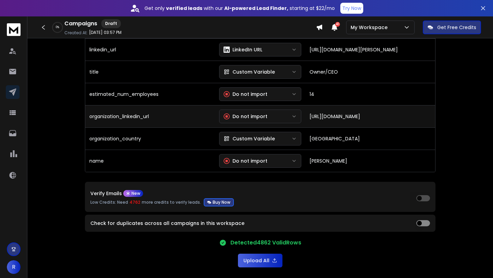
click at [247, 115] on div "Do not import" at bounding box center [246, 116] width 44 height 7
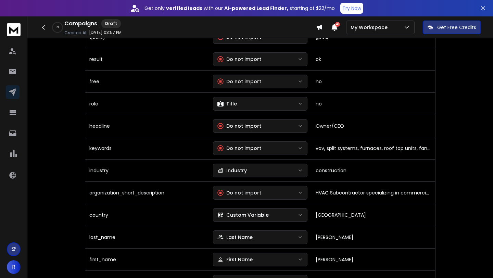
scroll to position [438, 0]
click at [262, 108] on button "Title" at bounding box center [260, 104] width 94 height 14
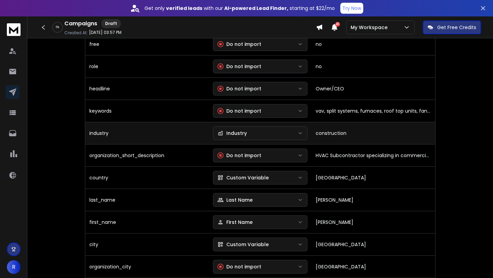
scroll to position [478, 0]
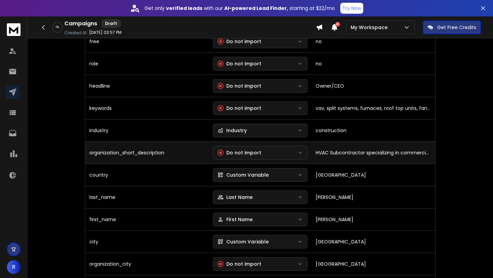
click at [249, 153] on div "Do not import" at bounding box center [240, 152] width 44 height 7
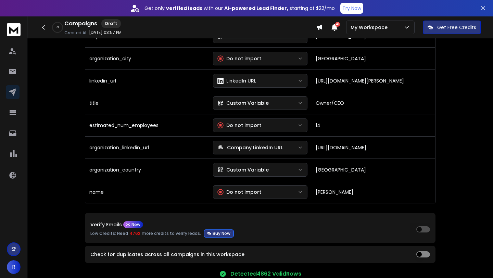
scroll to position [688, 0]
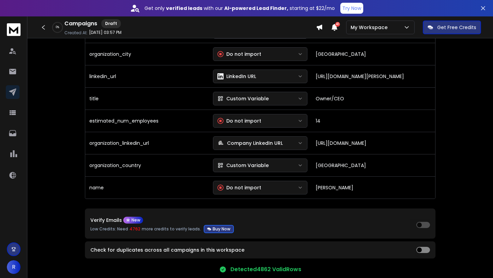
click at [243, 110] on td "Do not import" at bounding box center [260, 121] width 102 height 22
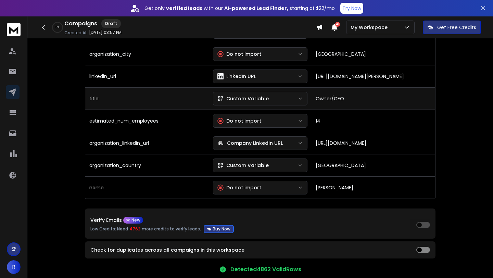
click at [241, 101] on div "Custom Variable" at bounding box center [243, 98] width 51 height 7
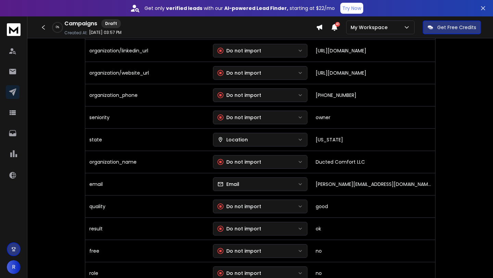
scroll to position [267, 0]
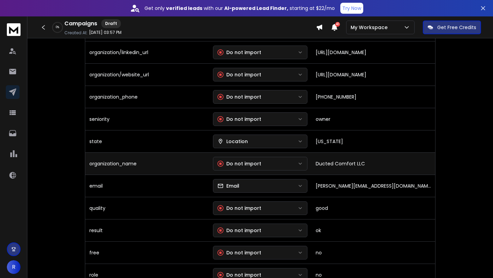
click at [255, 162] on div "Do not import" at bounding box center [240, 163] width 44 height 7
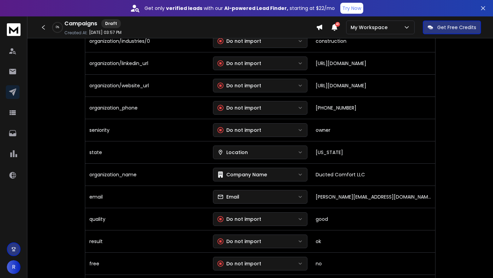
scroll to position [256, 0]
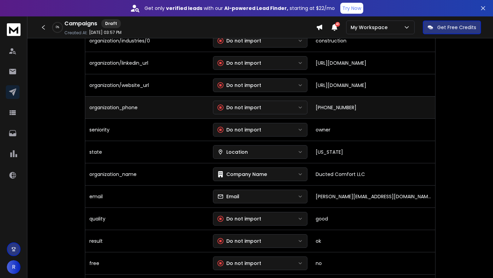
click at [250, 108] on div "Do not import" at bounding box center [240, 107] width 44 height 7
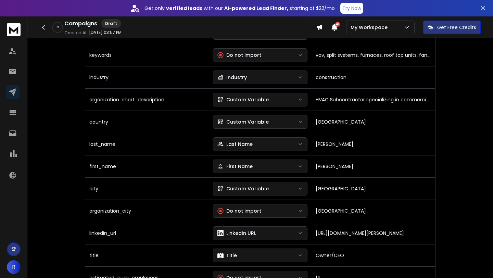
scroll to position [715, 0]
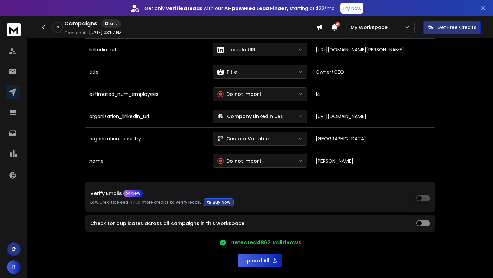
click at [423, 222] on button "Check for duplicates across all campaigns in this workspace" at bounding box center [424, 223] width 14 height 6
click at [259, 260] on button "Upload All" at bounding box center [260, 261] width 45 height 14
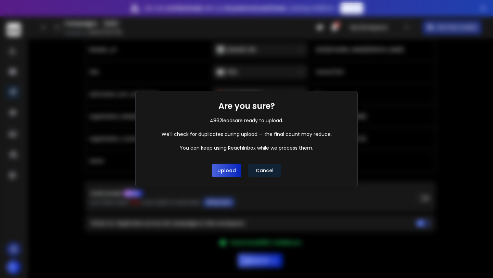
click at [225, 169] on button "Upload" at bounding box center [226, 171] width 29 height 14
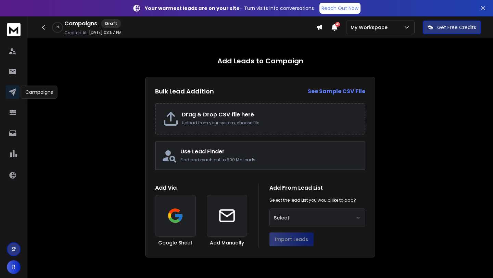
click at [12, 90] on icon at bounding box center [12, 91] width 7 height 7
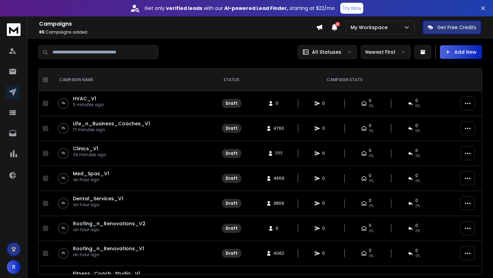
click at [82, 99] on span "HVAC_V1" at bounding box center [84, 98] width 23 height 7
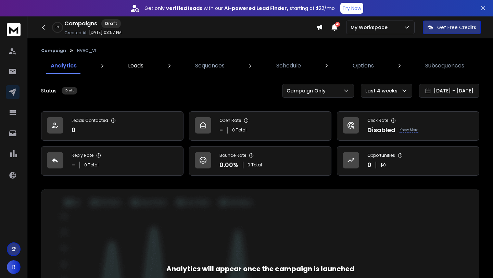
click at [136, 65] on p "Leads" at bounding box center [135, 66] width 15 height 8
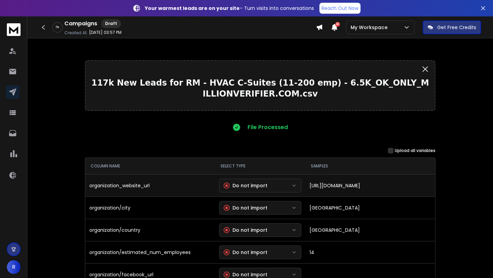
click at [278, 192] on button "Do not import" at bounding box center [260, 186] width 83 height 14
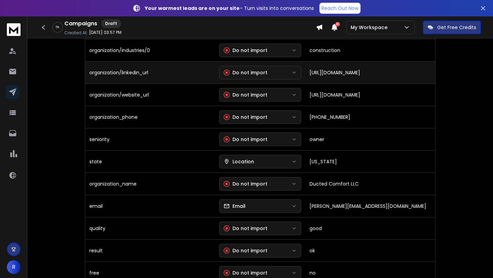
scroll to position [248, 0]
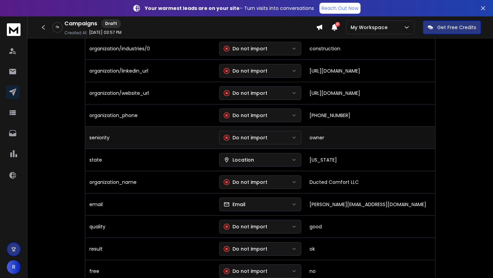
click at [273, 136] on button "Do not import" at bounding box center [260, 138] width 83 height 14
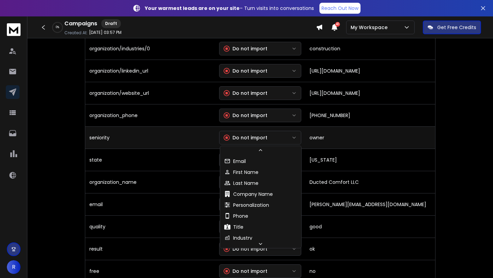
scroll to position [69, 0]
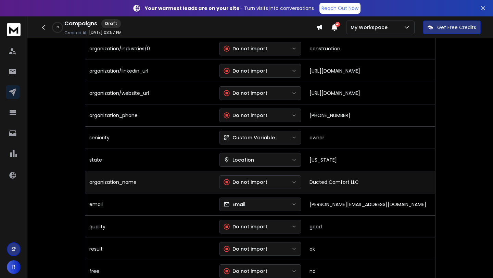
click at [238, 182] on div "Do not import" at bounding box center [246, 182] width 44 height 7
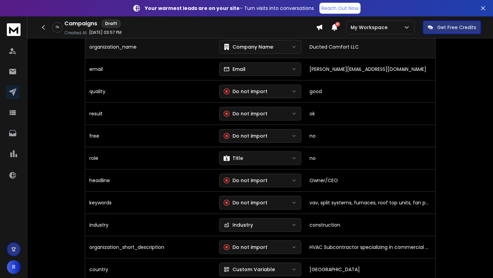
scroll to position [384, 0]
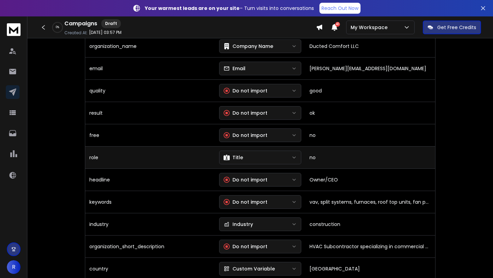
click at [268, 155] on button "Title" at bounding box center [260, 158] width 83 height 14
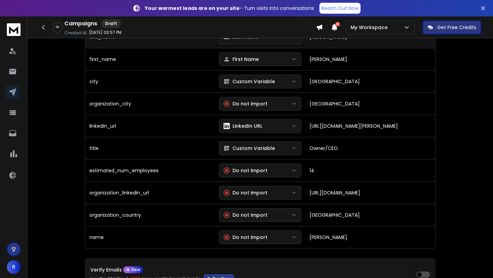
scroll to position [641, 0]
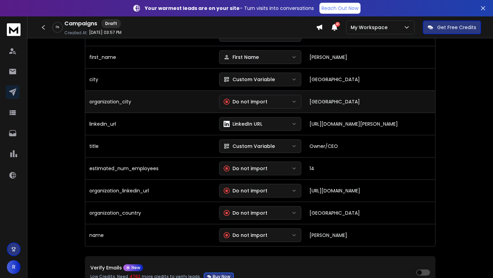
click at [255, 100] on div "Do not import" at bounding box center [246, 101] width 44 height 7
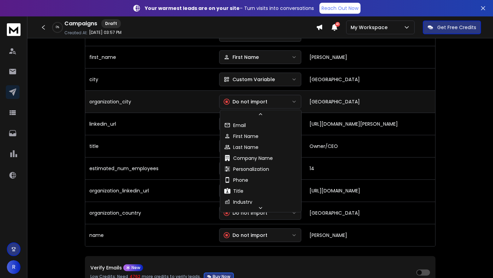
scroll to position [69, 0]
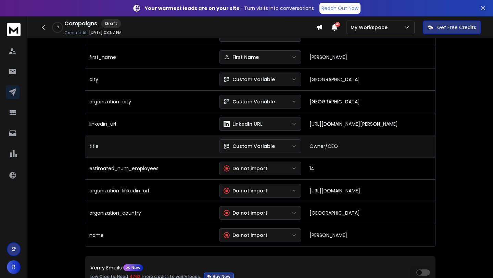
click at [246, 144] on div "Custom Variable" at bounding box center [249, 146] width 51 height 7
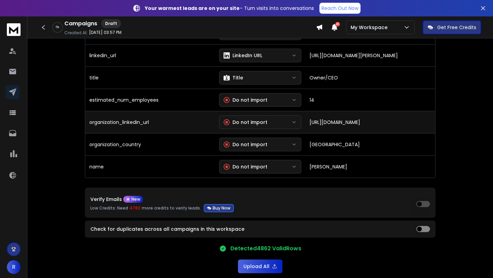
scroll to position [712, 0]
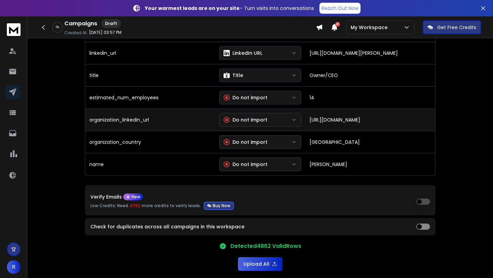
click at [254, 123] on div "Do not import" at bounding box center [246, 119] width 44 height 7
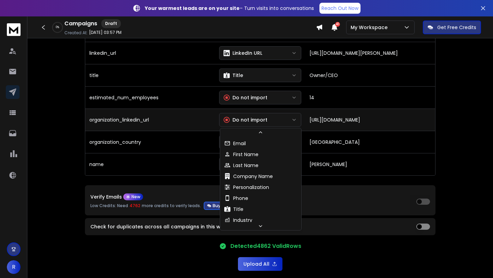
scroll to position [69, 0]
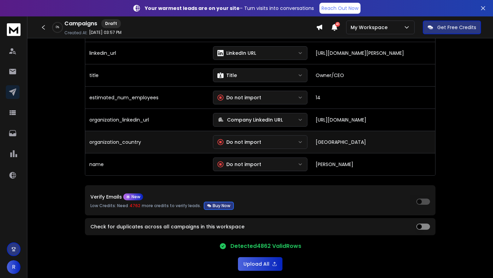
click at [233, 143] on div "Do not import" at bounding box center [240, 142] width 44 height 7
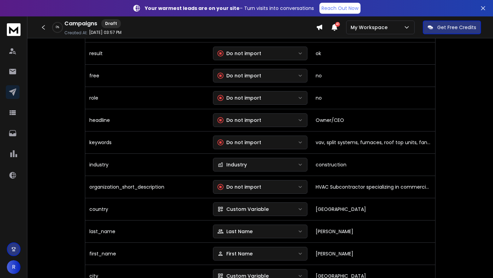
scroll to position [443, 0]
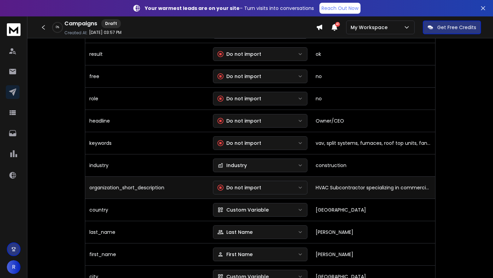
click at [273, 186] on button "Do not import" at bounding box center [260, 188] width 94 height 14
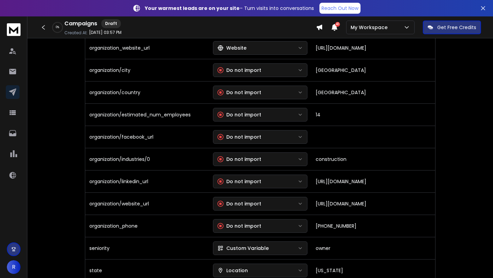
scroll to position [136, 0]
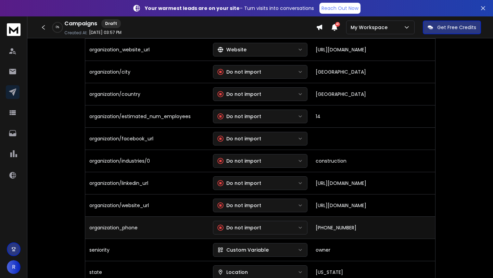
click at [234, 228] on div "Do not import" at bounding box center [240, 227] width 44 height 7
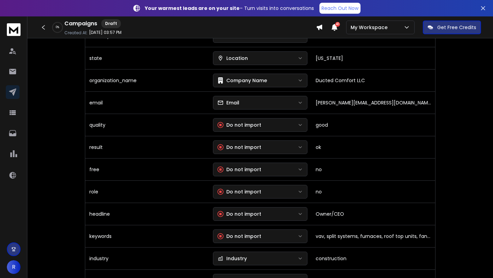
scroll to position [715, 0]
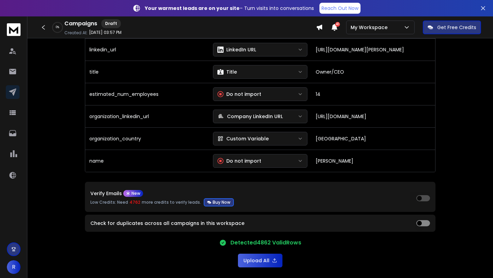
click at [423, 223] on button "Check for duplicates across all campaigns in this workspace" at bounding box center [424, 223] width 14 height 6
click at [259, 261] on button "Upload All" at bounding box center [260, 261] width 45 height 14
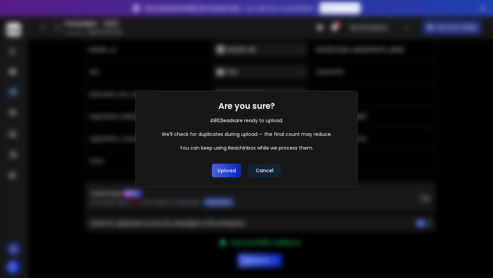
click at [227, 170] on button "Upload" at bounding box center [226, 171] width 29 height 14
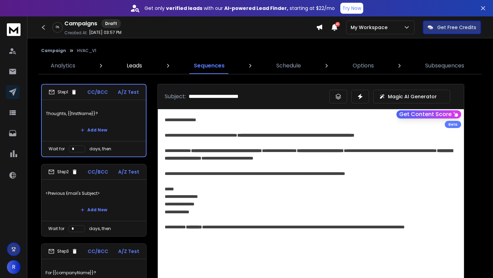
click at [133, 62] on p "Leads" at bounding box center [134, 66] width 15 height 8
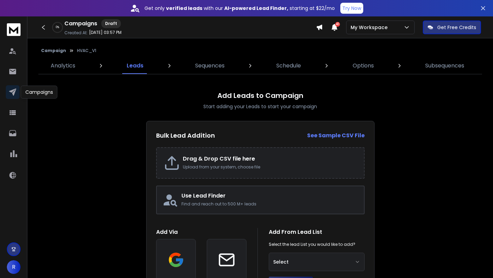
click at [10, 94] on icon at bounding box center [13, 92] width 8 height 8
